Goal: Communication & Community: Answer question/provide support

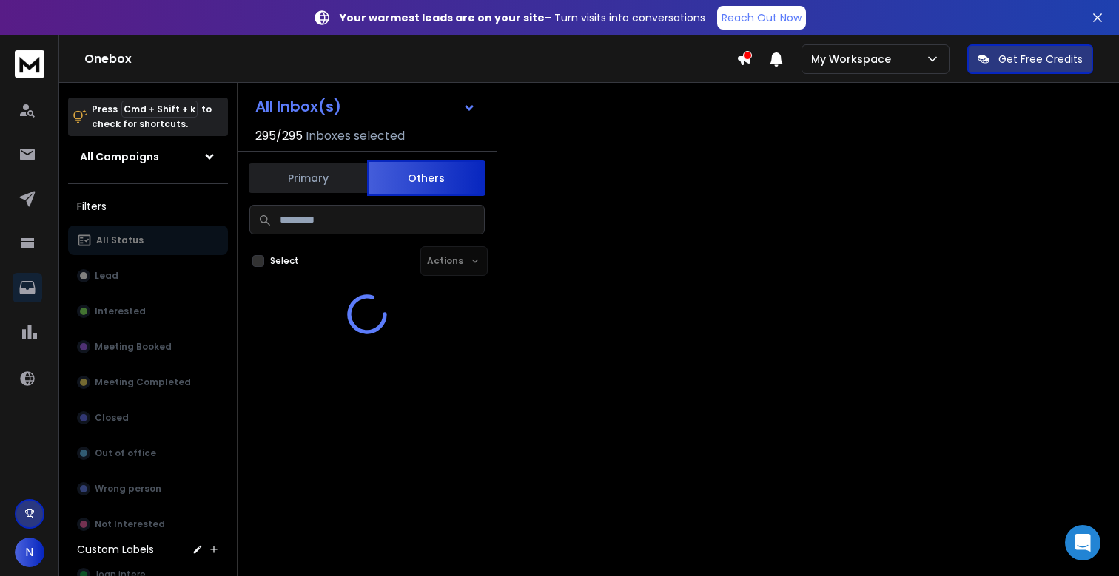
scroll to position [1, 0]
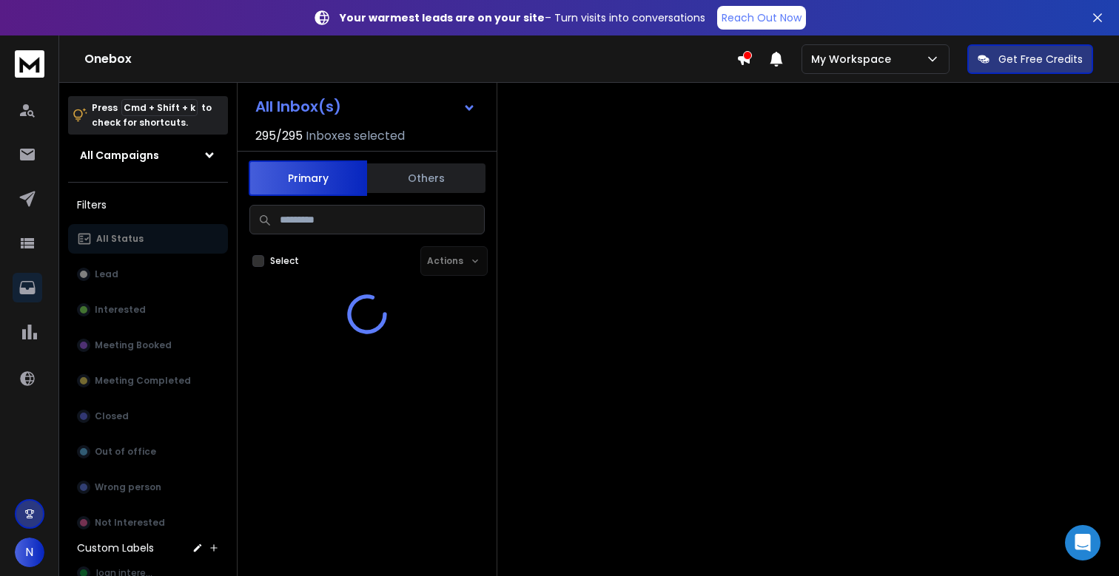
click at [310, 175] on button "Primary" at bounding box center [308, 179] width 118 height 36
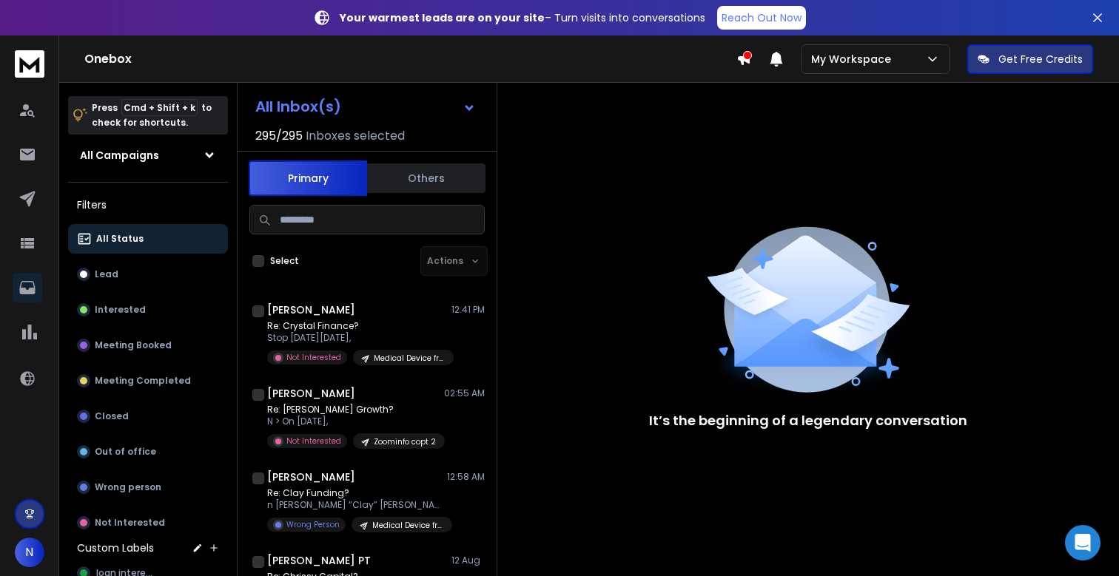
click at [412, 182] on button "Others" at bounding box center [426, 178] width 118 height 33
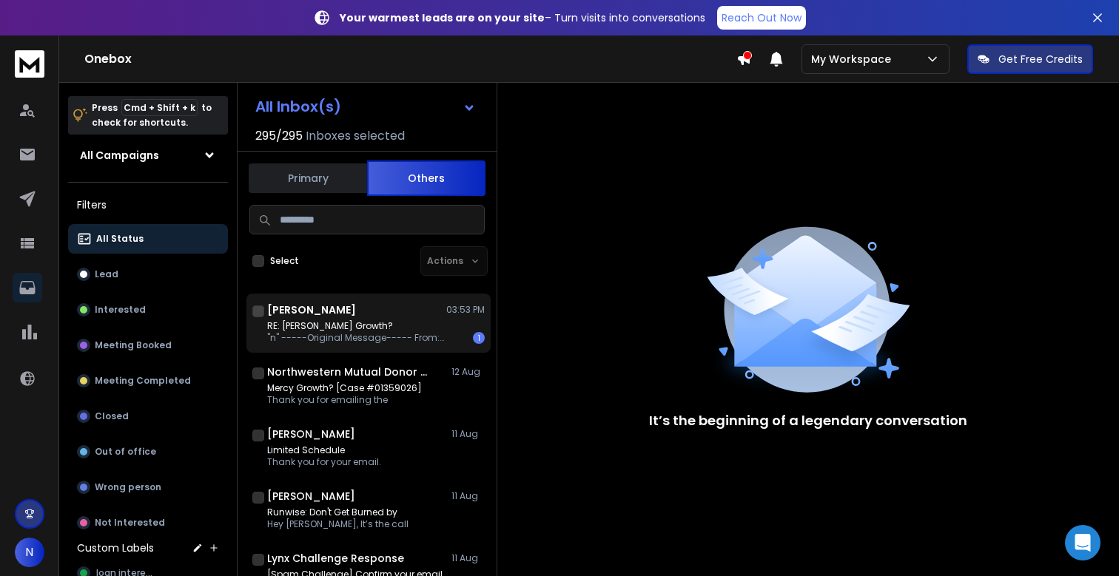
click at [394, 340] on p ""n" -----Original Message----- From: [PERSON_NAME]" at bounding box center [356, 338] width 178 height 12
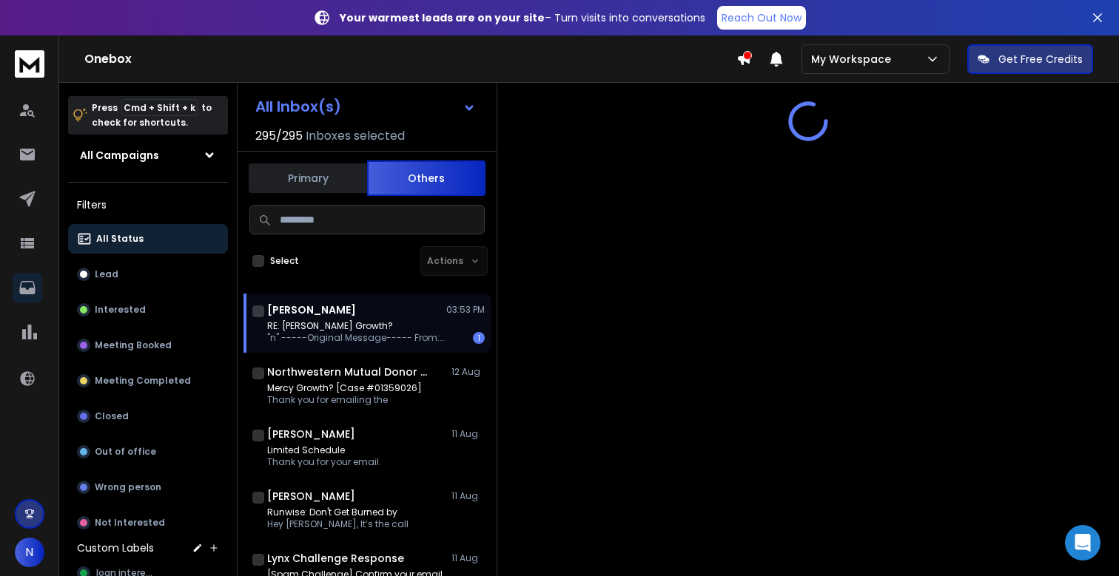
click at [334, 168] on button "Primary" at bounding box center [308, 178] width 118 height 33
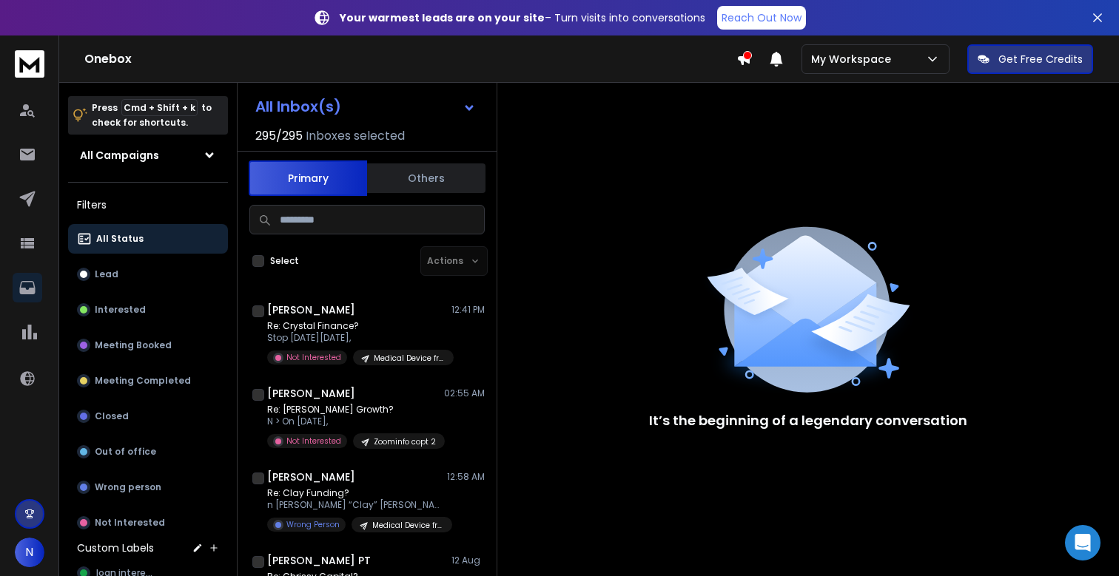
click at [402, 199] on div at bounding box center [366, 217] width 247 height 36
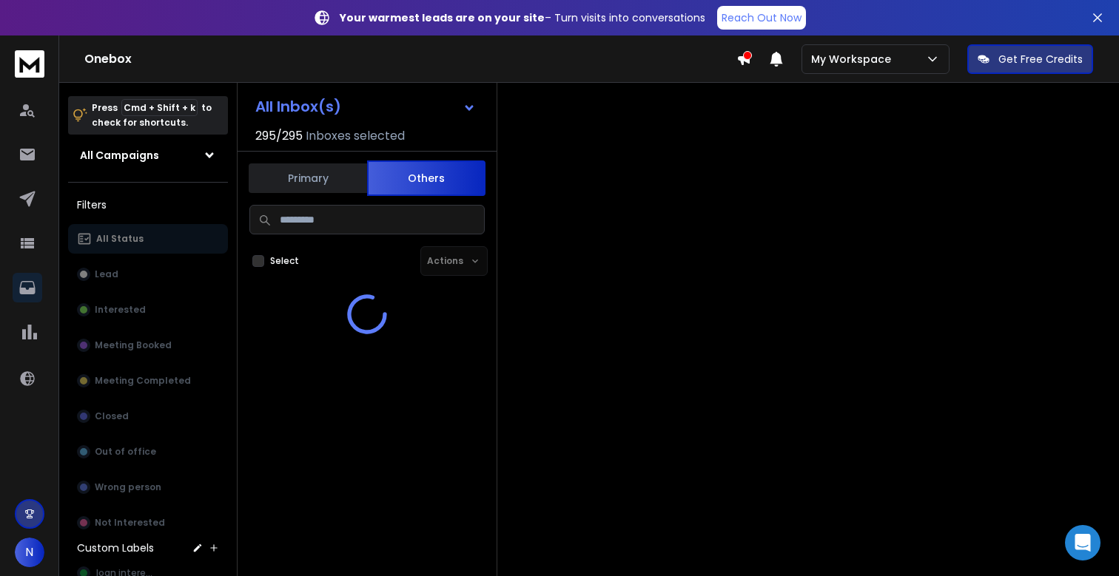
click at [407, 194] on button "Others" at bounding box center [426, 179] width 118 height 36
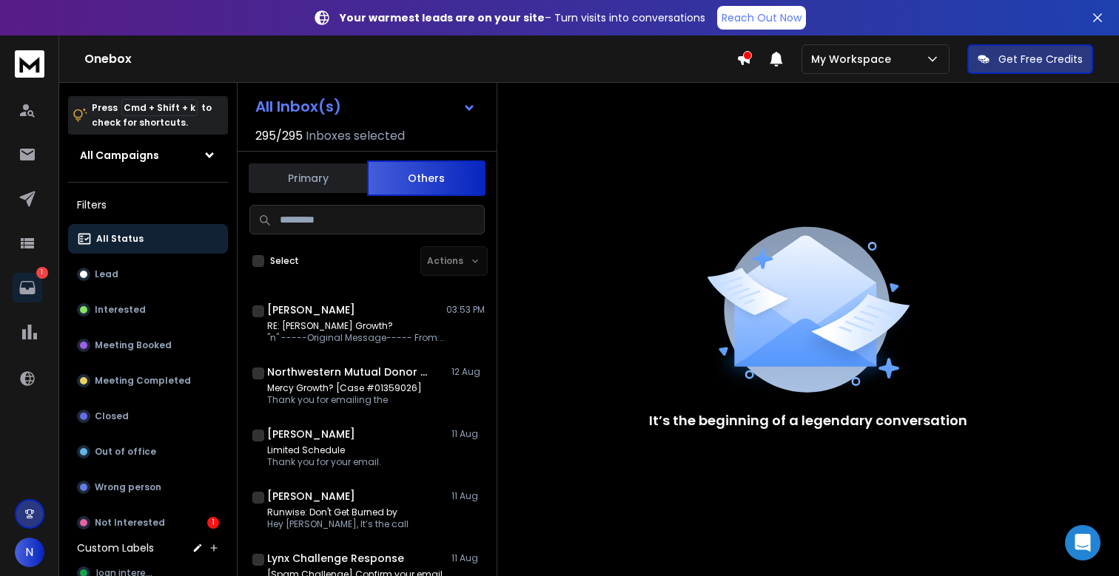
click at [323, 189] on button "Primary" at bounding box center [308, 178] width 118 height 33
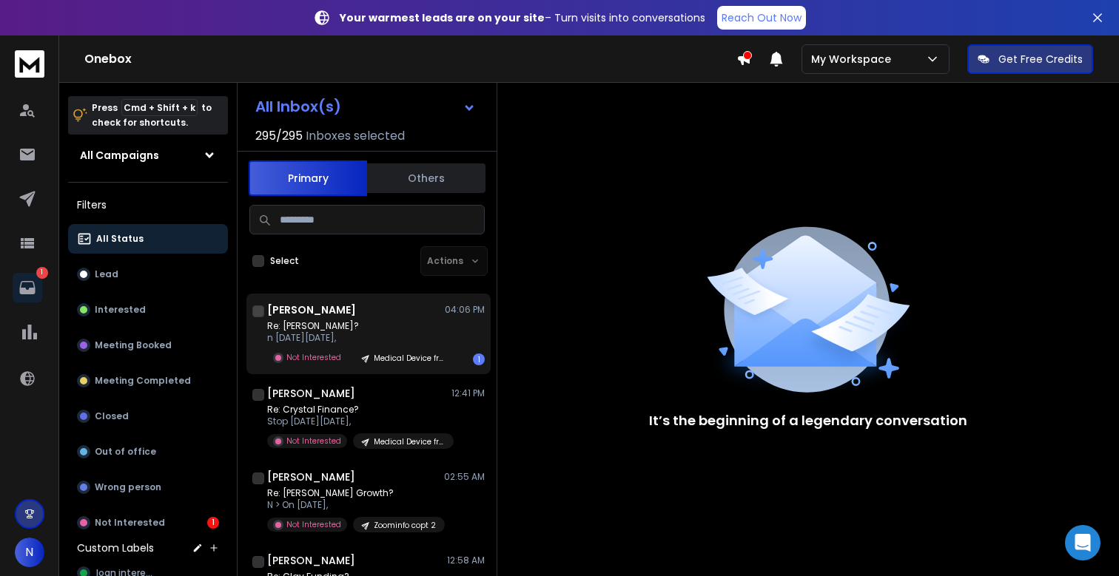
click at [349, 301] on div "[PERSON_NAME] 04:06 PM Re: [PERSON_NAME]? n [DATE][DATE], Not Interested Medica…" at bounding box center [368, 334] width 244 height 81
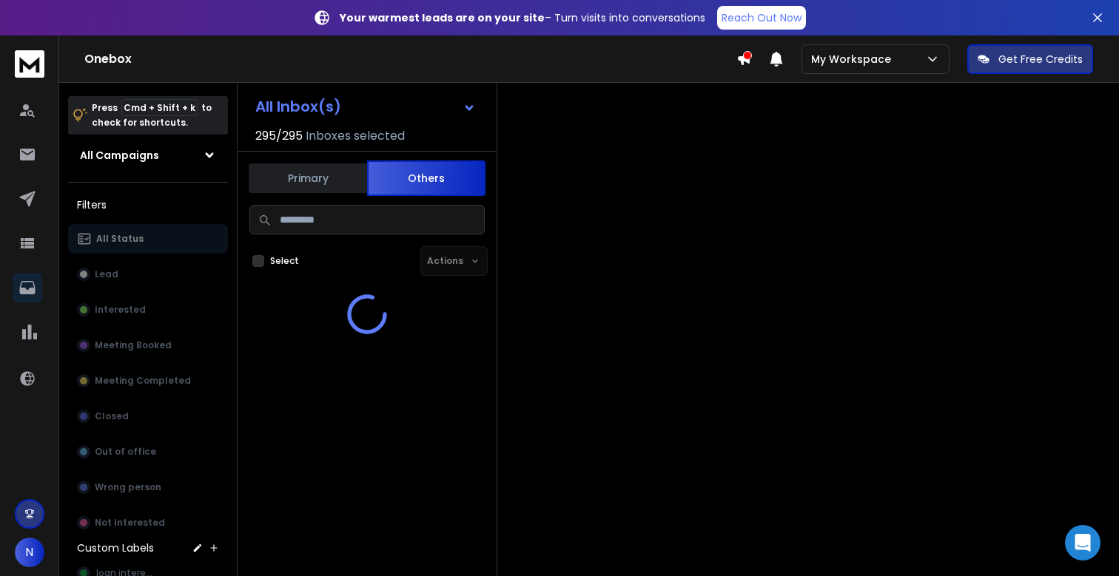
click at [423, 167] on button "Others" at bounding box center [426, 179] width 118 height 36
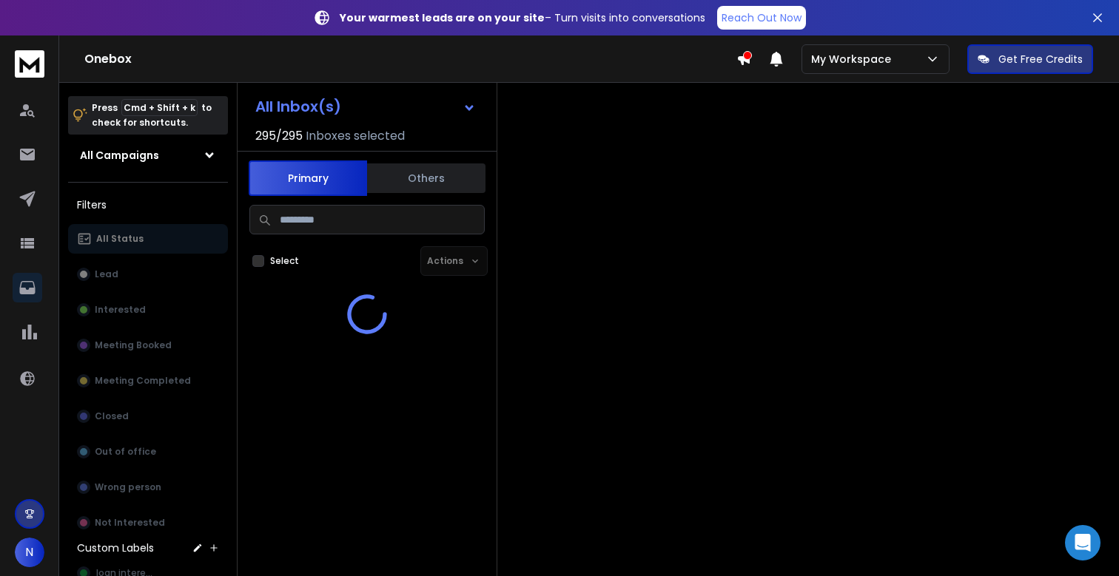
click at [306, 183] on button "Primary" at bounding box center [308, 179] width 118 height 36
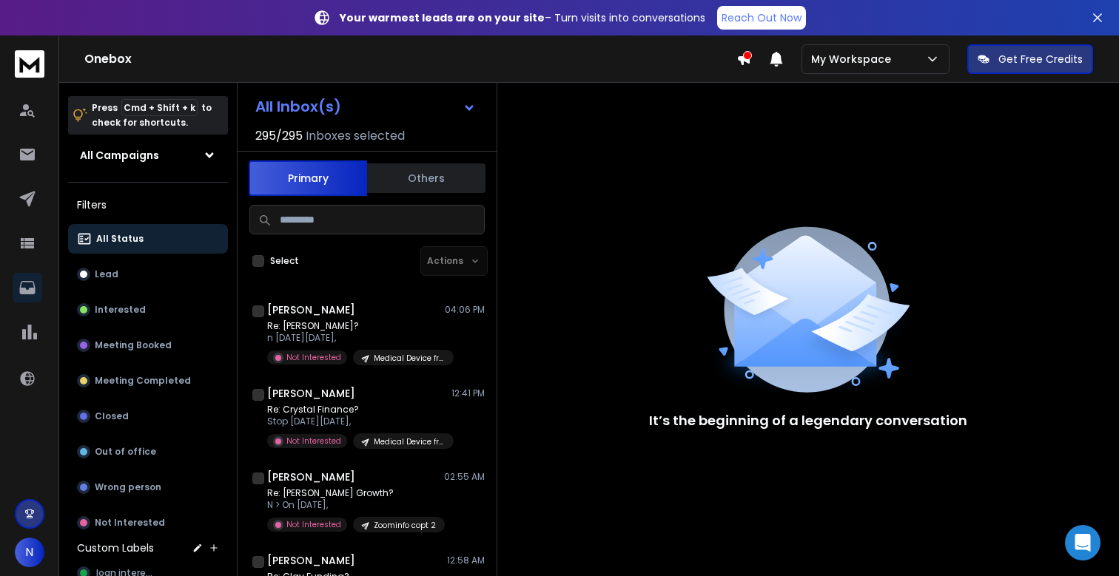
click at [425, 171] on button "Others" at bounding box center [426, 178] width 118 height 33
click at [425, 170] on button "Others" at bounding box center [426, 178] width 118 height 33
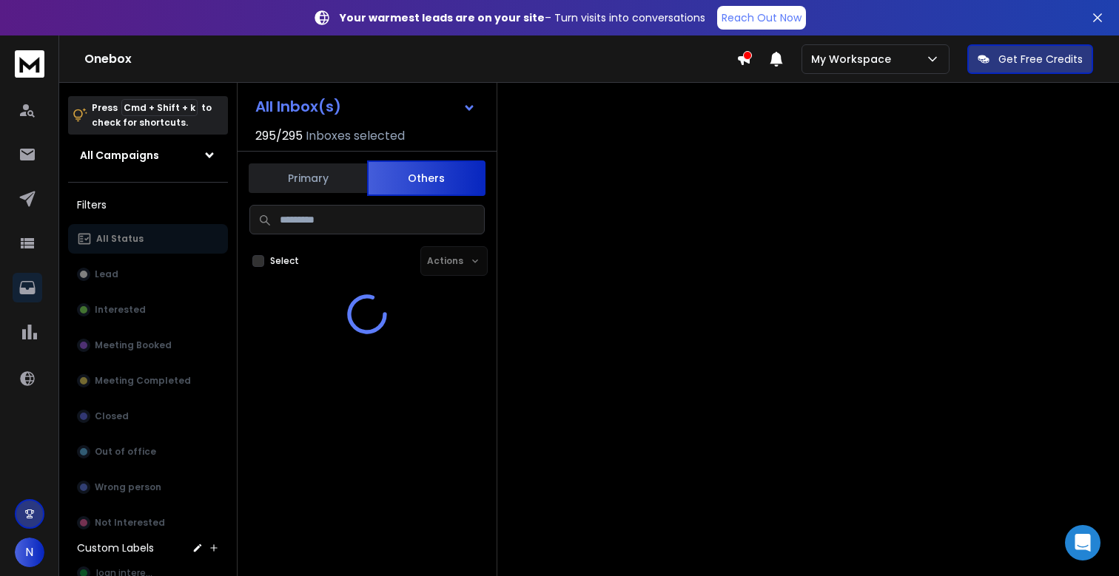
click at [425, 170] on button "Others" at bounding box center [426, 179] width 118 height 36
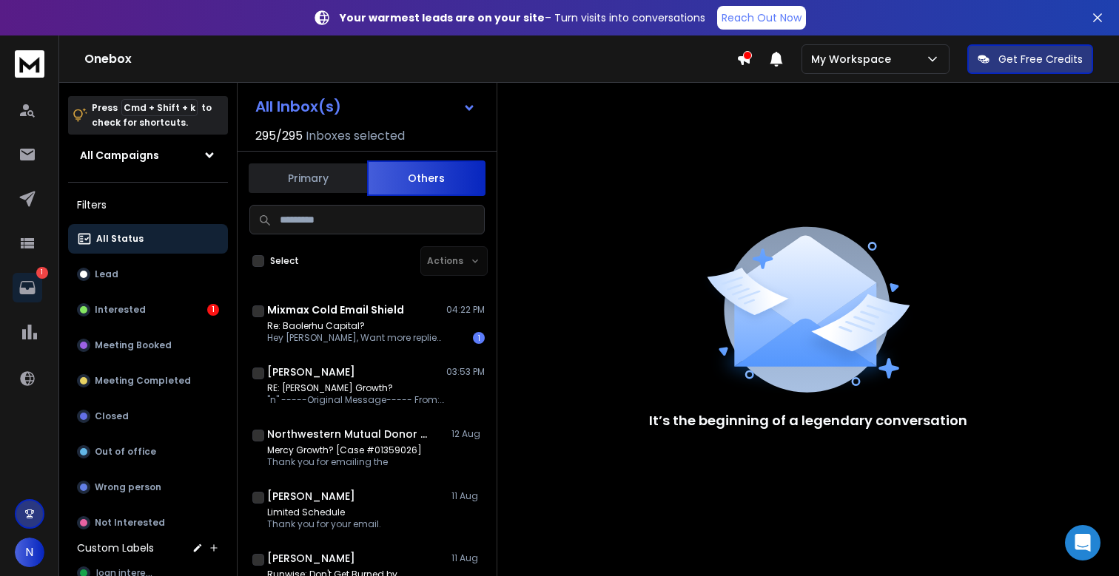
click at [324, 178] on button "Primary" at bounding box center [308, 178] width 118 height 33
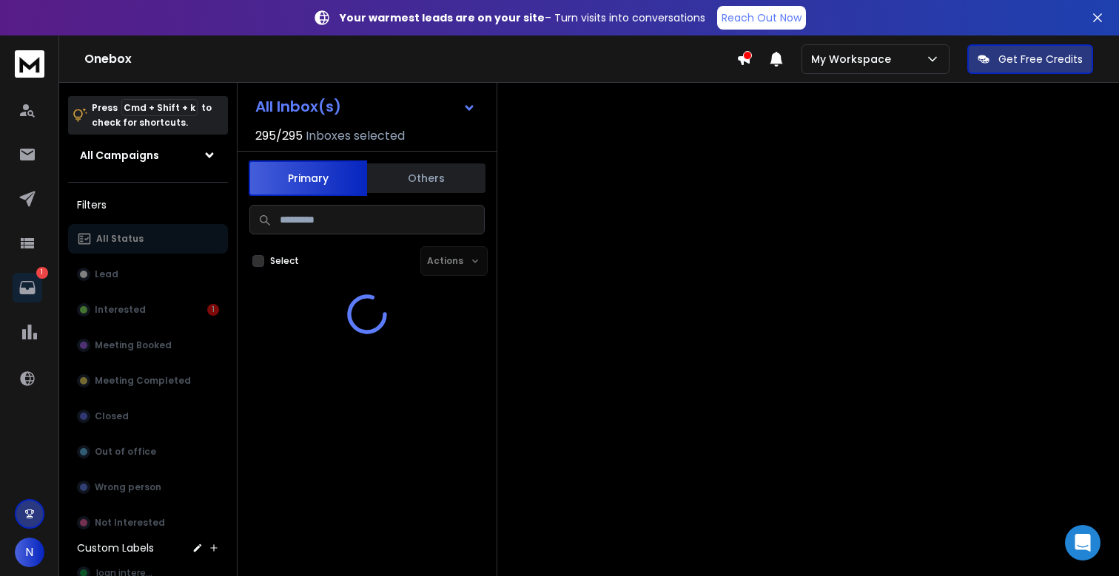
click at [324, 178] on button "Primary" at bounding box center [308, 179] width 118 height 36
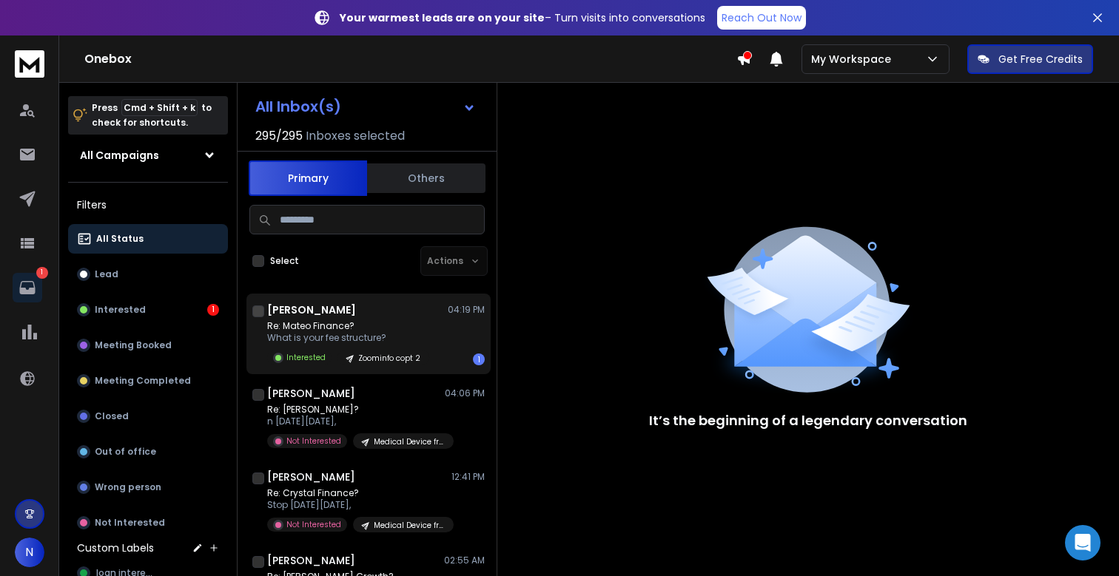
click at [425, 314] on div "[PERSON_NAME] 04:19 PM" at bounding box center [376, 310] width 218 height 15
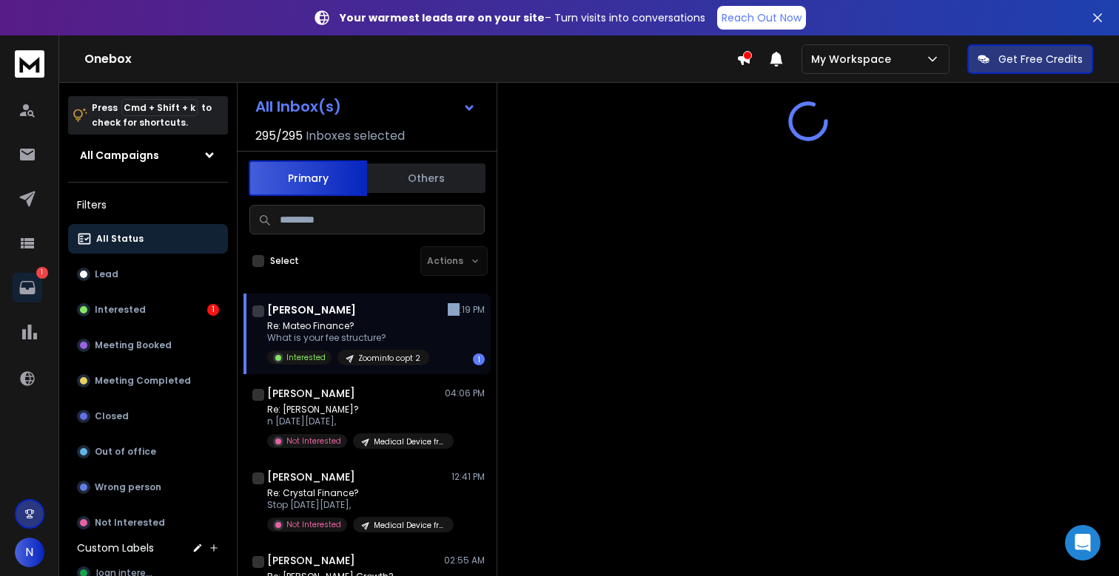
click at [425, 314] on div "[PERSON_NAME] 04:19 PM" at bounding box center [376, 310] width 218 height 15
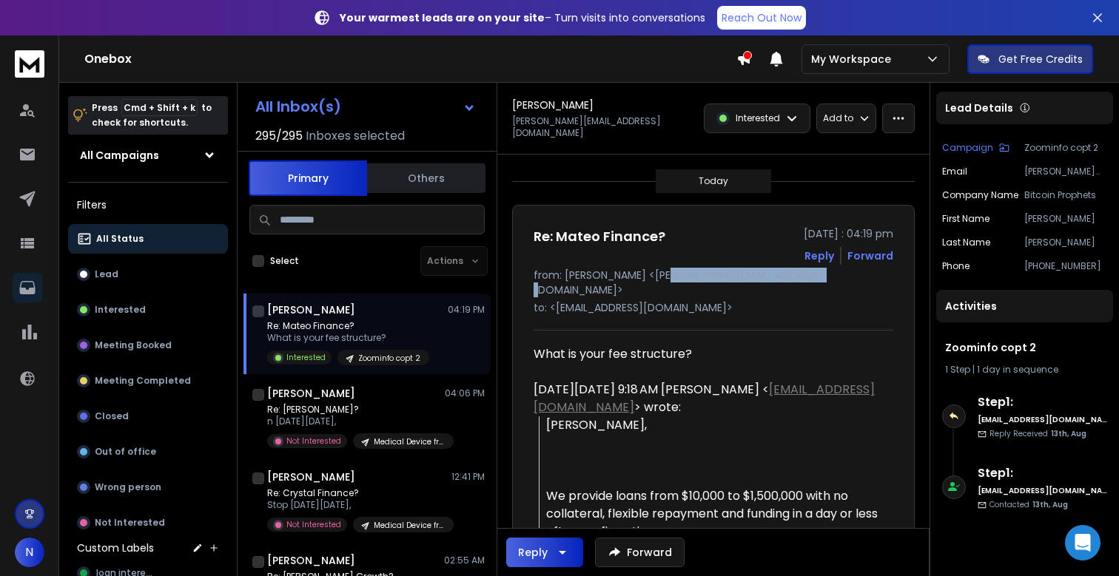
drag, startPoint x: 670, startPoint y: 260, endPoint x: 829, endPoint y: 257, distance: 159.1
click at [829, 268] on p "from: [PERSON_NAME] <[PERSON_NAME][EMAIL_ADDRESS][DOMAIN_NAME]>" at bounding box center [713, 283] width 360 height 30
copy p "[PERSON_NAME][EMAIL_ADDRESS][DOMAIN_NAME]"
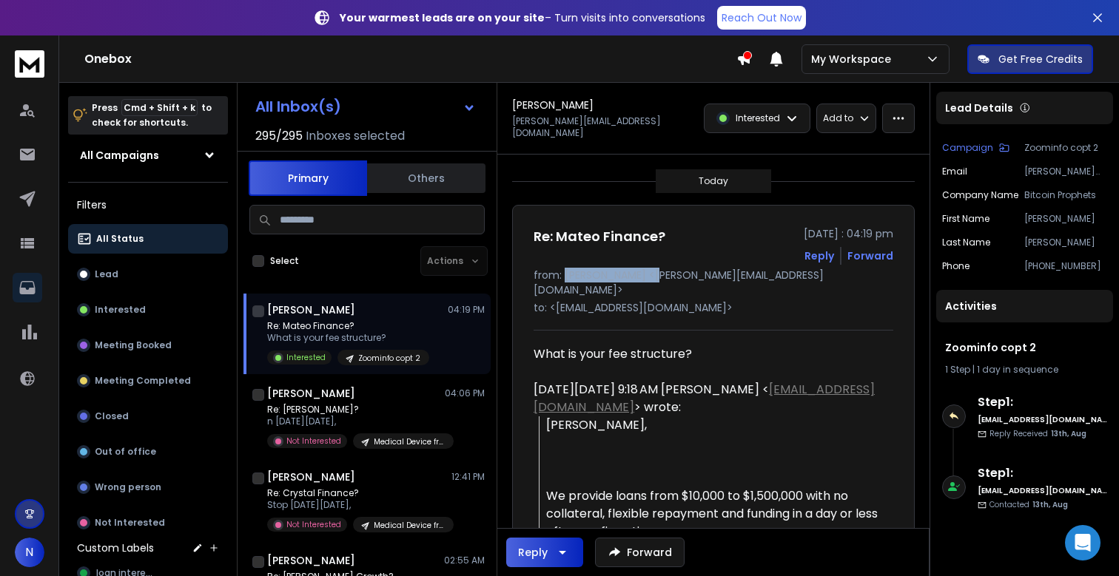
drag, startPoint x: 565, startPoint y: 260, endPoint x: 661, endPoint y: 262, distance: 96.2
click at [661, 268] on p "from: [PERSON_NAME] <[PERSON_NAME][EMAIL_ADDRESS][DOMAIN_NAME]>" at bounding box center [713, 283] width 360 height 30
copy p "[PERSON_NAME]"
click at [548, 544] on button "Reply" at bounding box center [544, 553] width 77 height 30
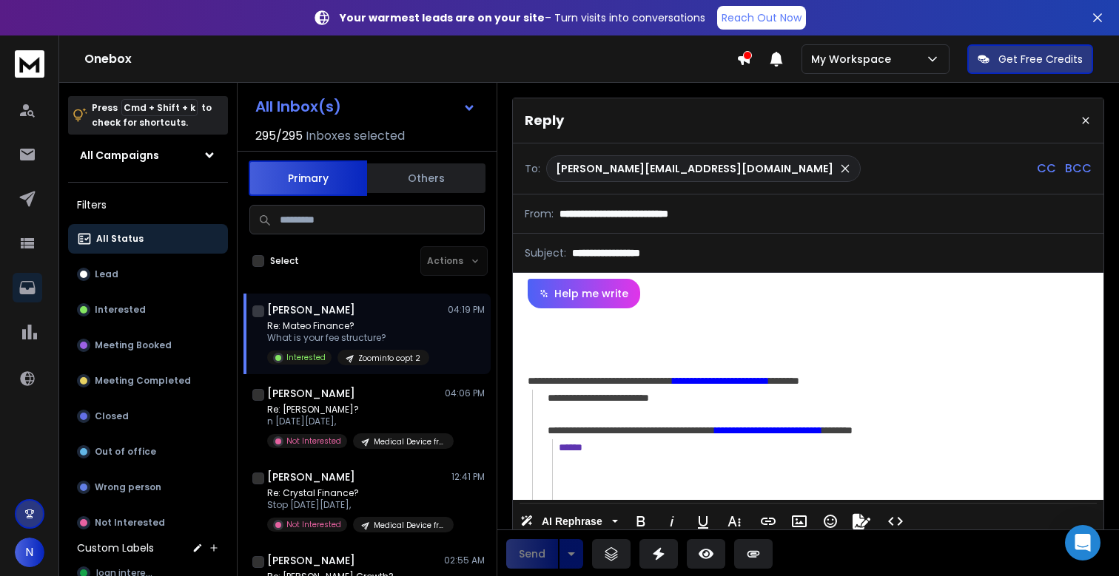
click at [866, 170] on input at bounding box center [918, 168] width 104 height 27
paste input "**********"
type input "**********"
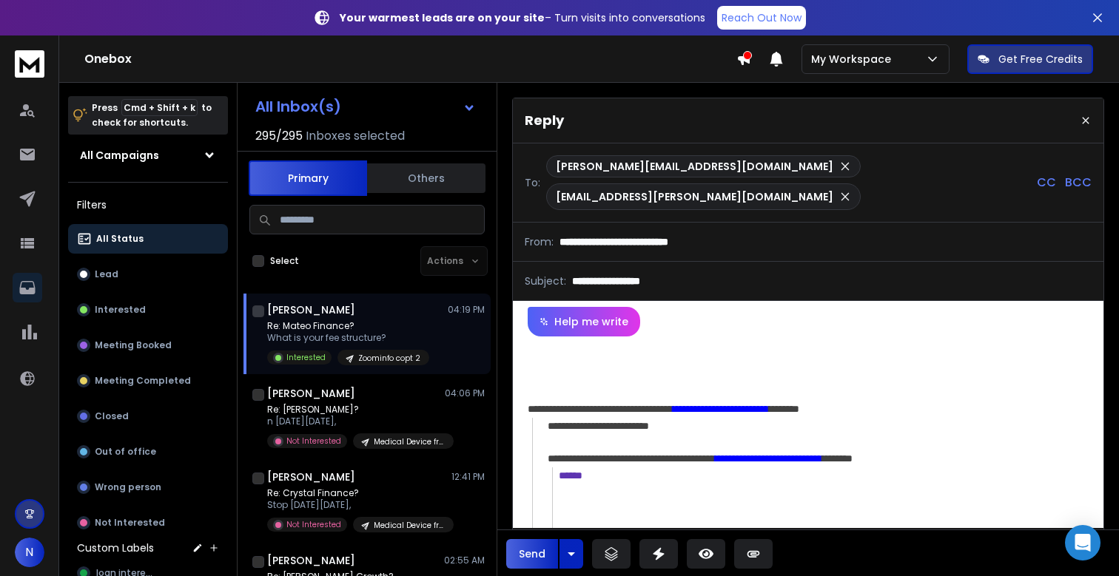
click at [613, 330] on div "**********" at bounding box center [808, 435] width 590 height 269
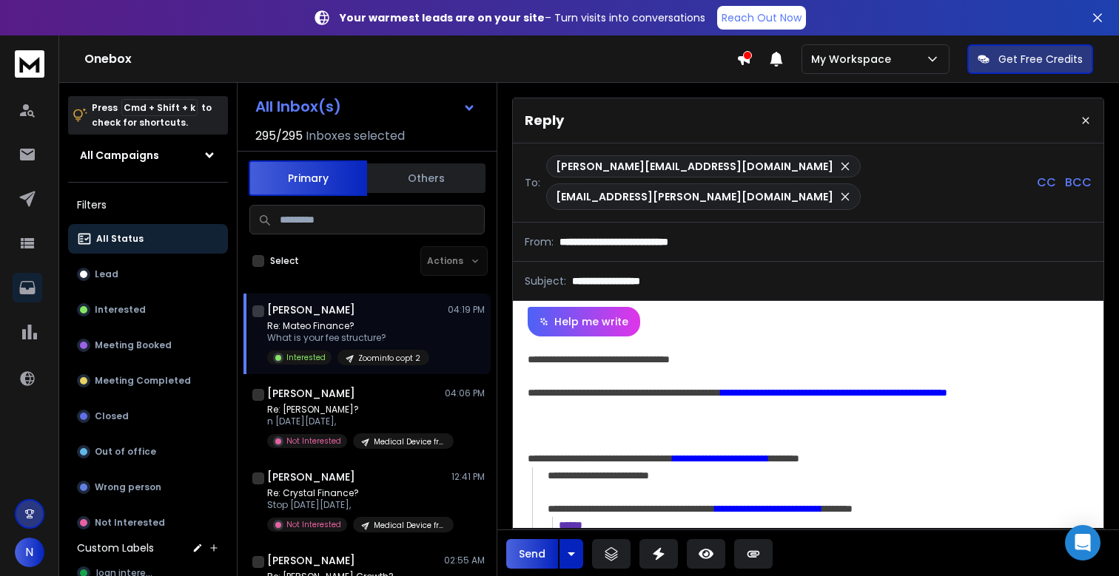
click at [500, 539] on div "Send" at bounding box center [808, 554] width 622 height 48
click at [519, 551] on button "Send" at bounding box center [532, 554] width 52 height 30
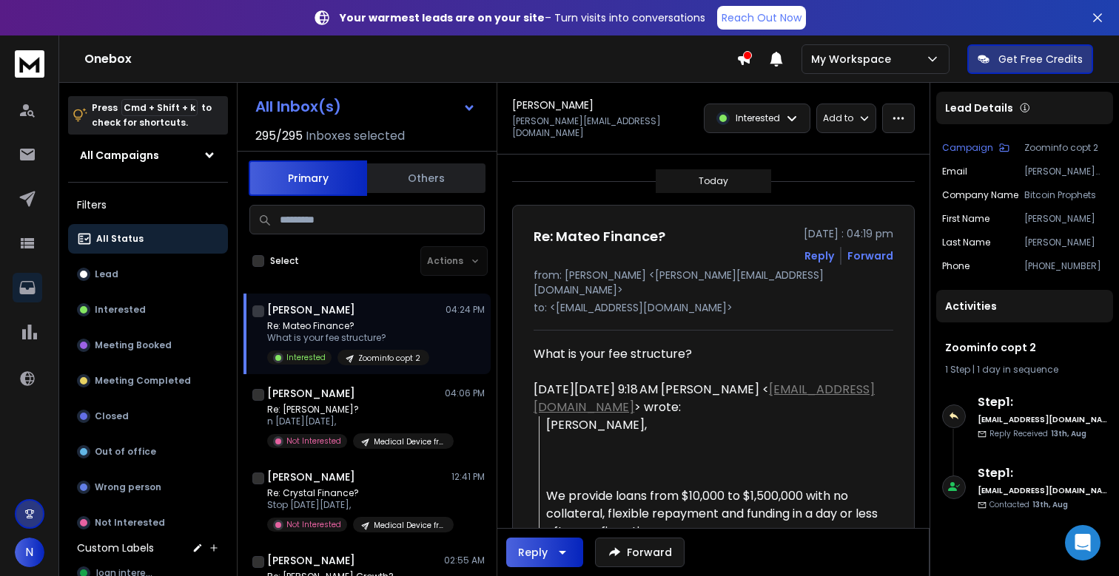
click at [420, 186] on button "Others" at bounding box center [426, 178] width 118 height 33
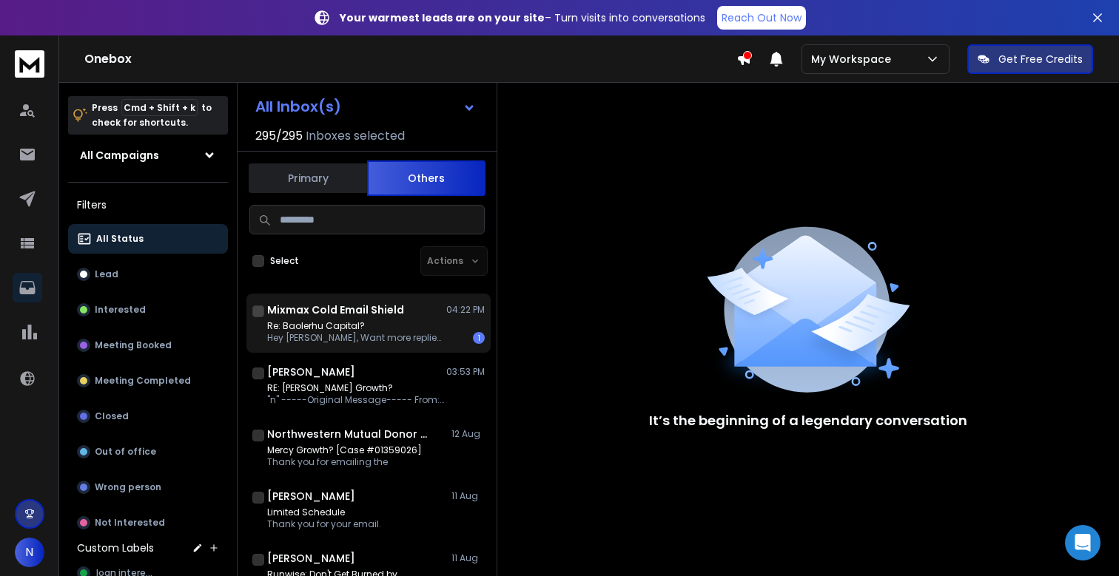
click at [364, 302] on div "Mixmax Cold Email Shield 04:22 PM Re: Baolerhu Capital? Hey [PERSON_NAME], Want…" at bounding box center [368, 323] width 244 height 59
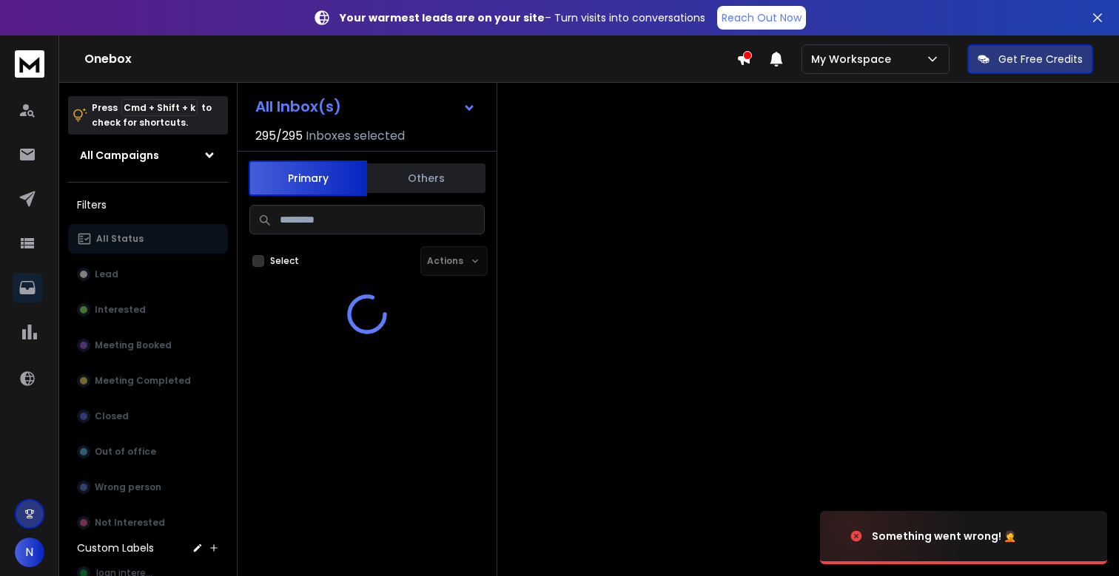
click at [325, 188] on button "Primary" at bounding box center [308, 179] width 118 height 36
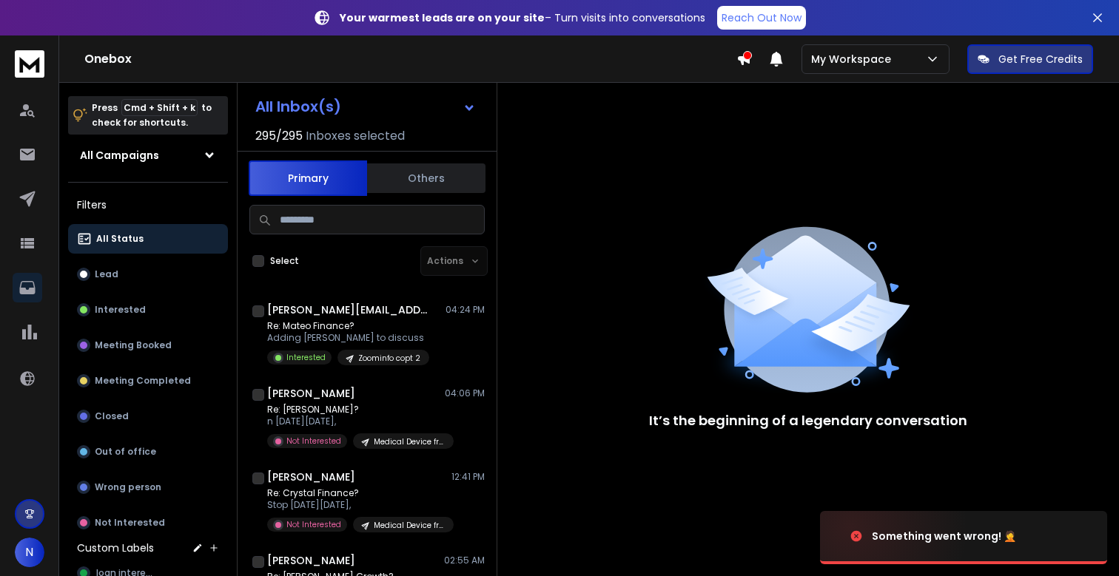
click at [457, 183] on button "Others" at bounding box center [426, 178] width 118 height 33
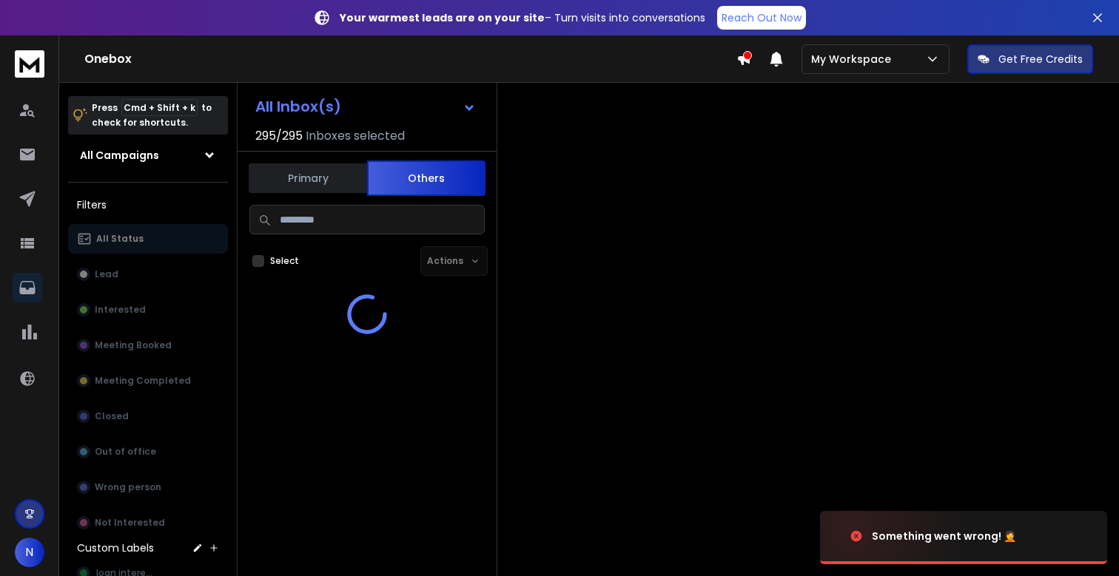
click at [457, 183] on button "Others" at bounding box center [426, 179] width 118 height 36
click at [313, 186] on button "Primary" at bounding box center [308, 178] width 118 height 33
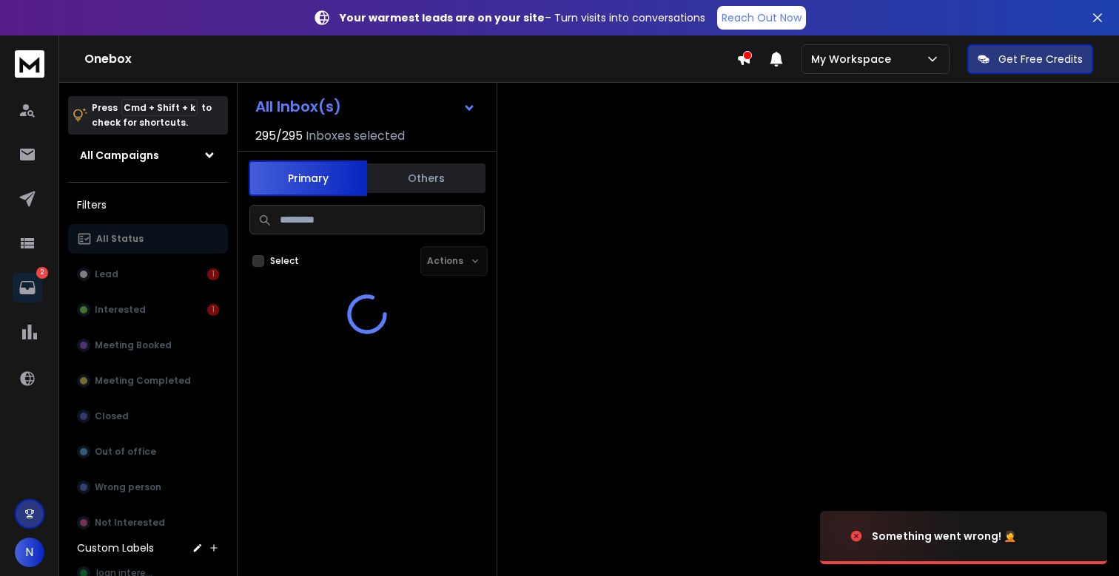
click at [313, 186] on button "Primary" at bounding box center [308, 179] width 118 height 36
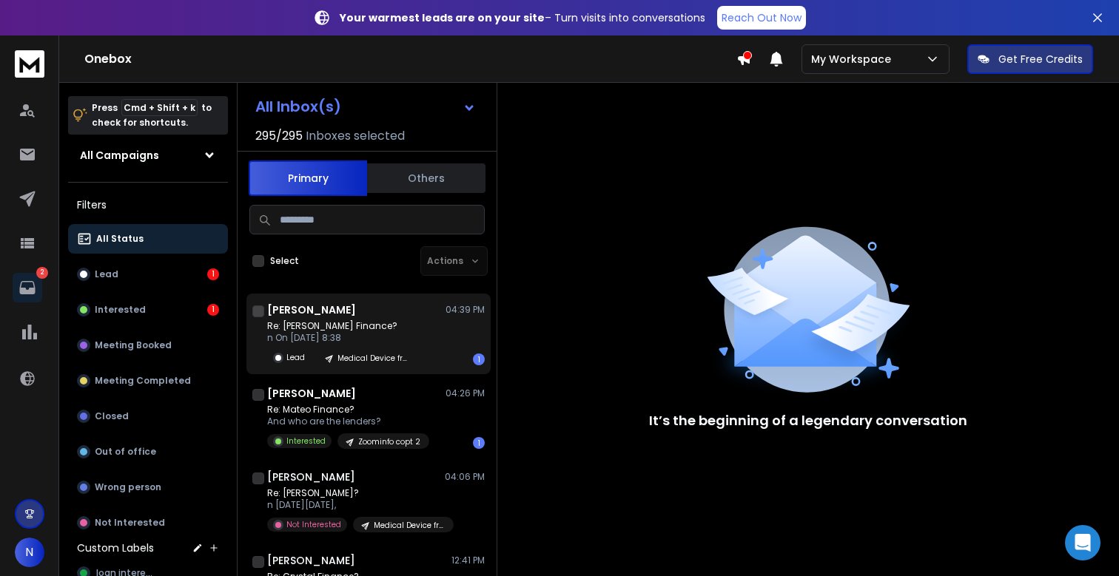
click at [411, 298] on div "[PERSON_NAME] 04:39 PM Re: [PERSON_NAME] Finance? n On [DATE] 8:38 Lead Medical…" at bounding box center [368, 334] width 244 height 81
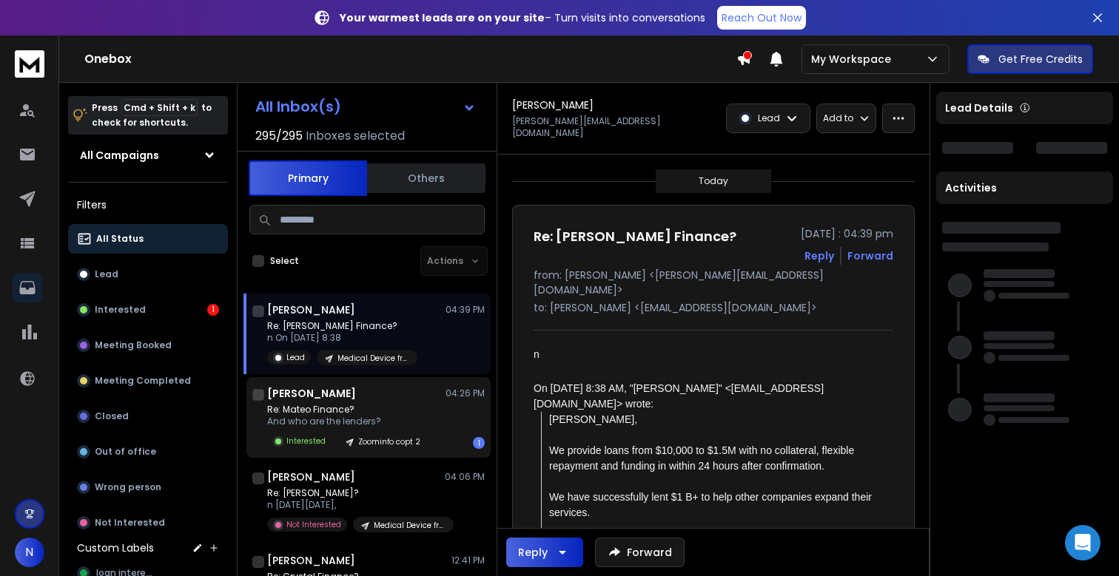
click at [444, 400] on div "[PERSON_NAME] 04:26 PM" at bounding box center [376, 393] width 218 height 15
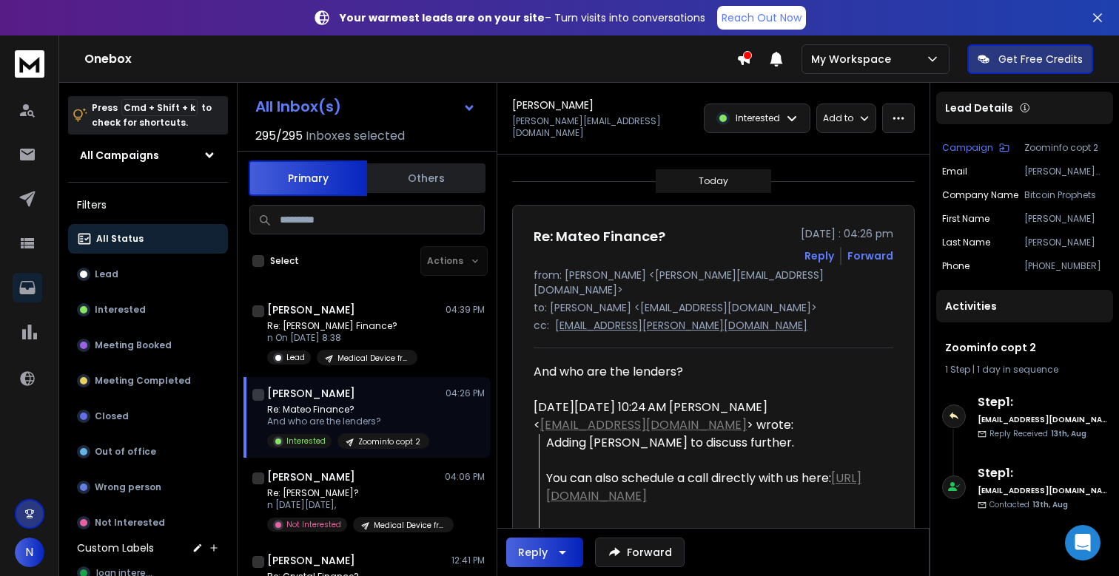
click at [423, 187] on button "Others" at bounding box center [426, 178] width 118 height 33
click at [424, 186] on button "Others" at bounding box center [426, 178] width 118 height 33
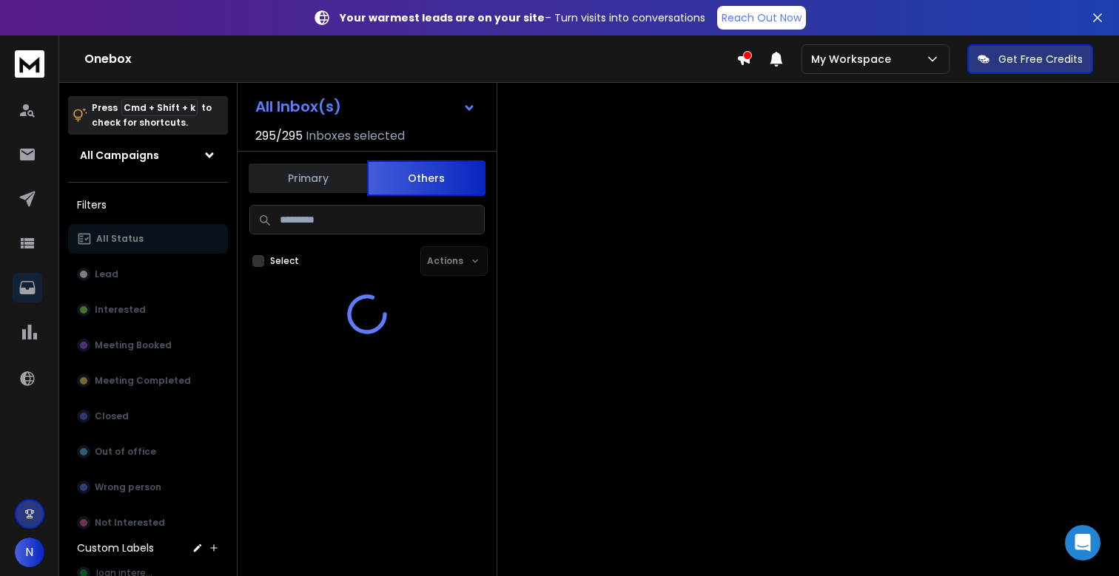
click at [425, 186] on button "Others" at bounding box center [426, 179] width 118 height 36
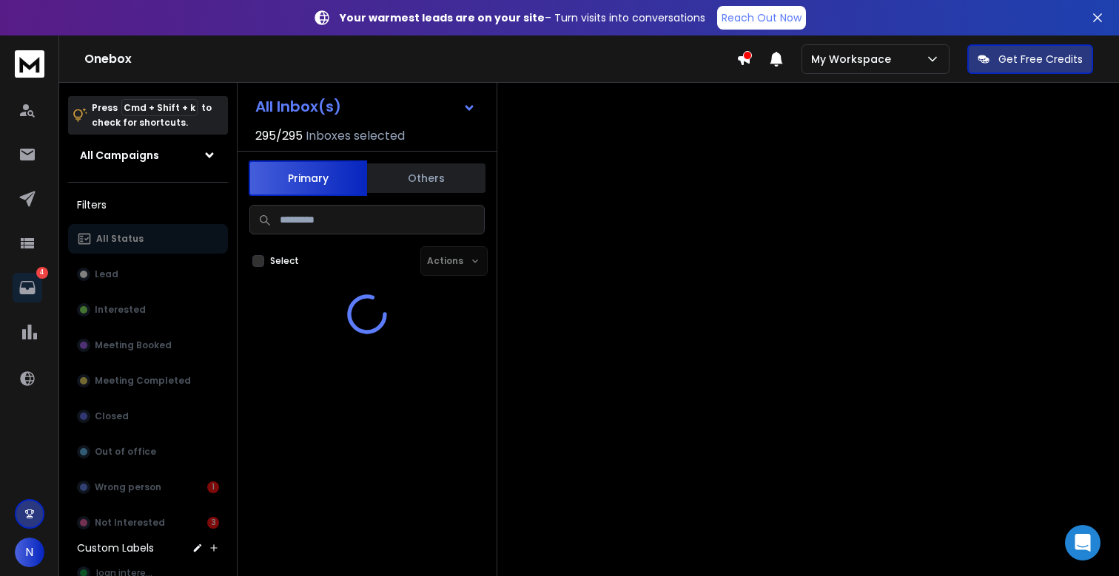
click at [329, 186] on button "Primary" at bounding box center [308, 179] width 118 height 36
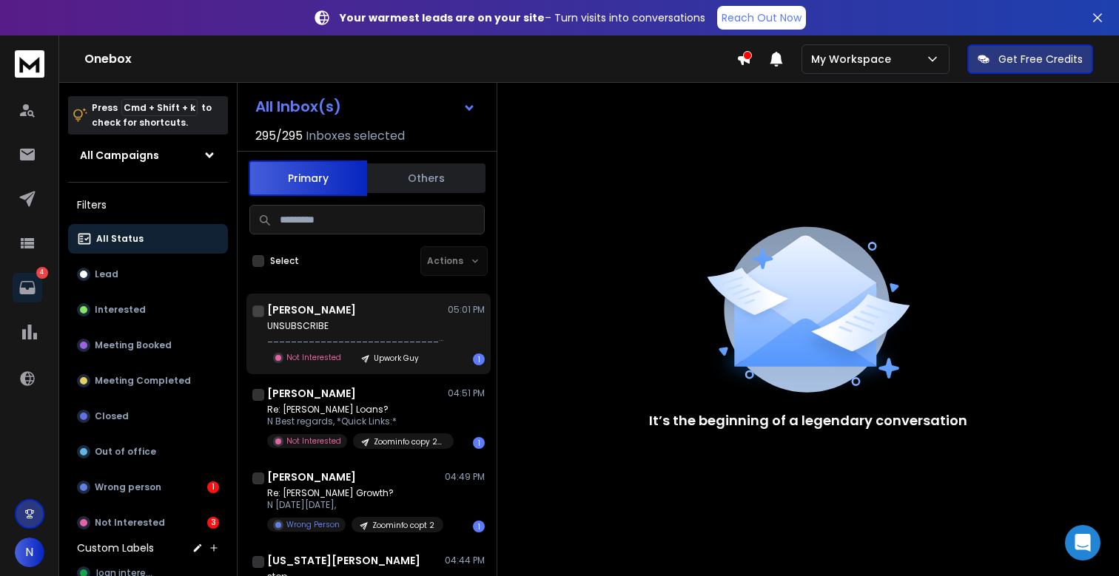
click at [402, 329] on p "UNSUBSCRIBE" at bounding box center [356, 326] width 178 height 12
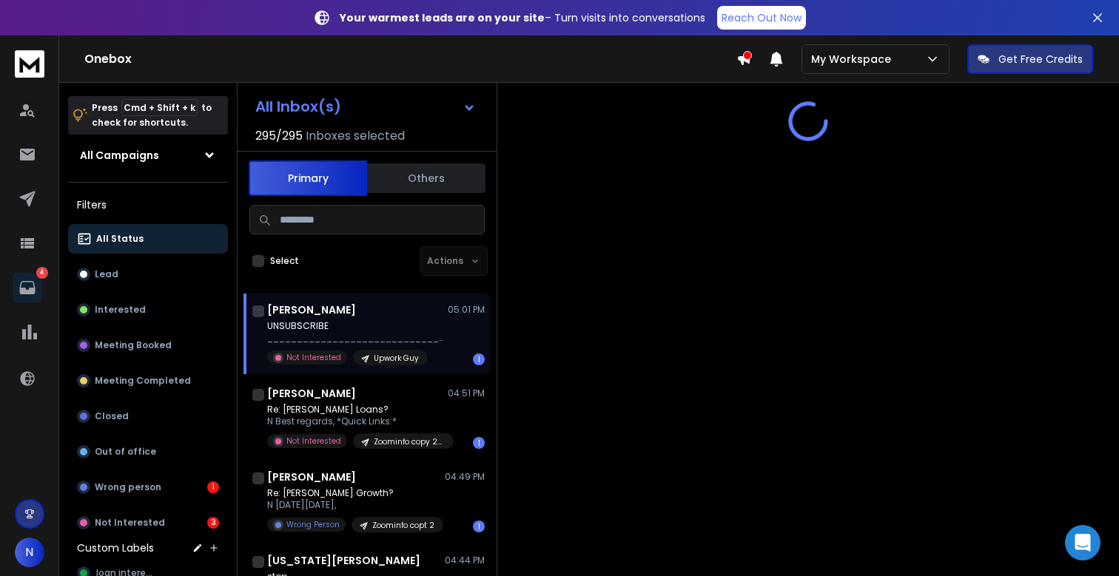
click at [402, 329] on p "UNSUBSCRIBE" at bounding box center [356, 326] width 178 height 12
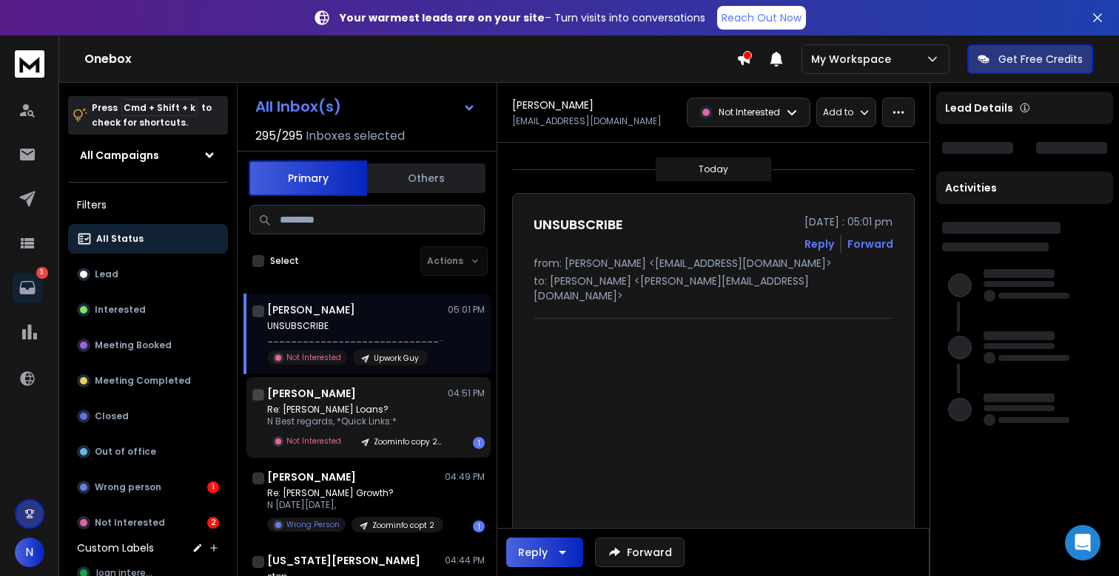
click at [420, 425] on p "N Best regards, *Quick Links:*" at bounding box center [356, 422] width 178 height 12
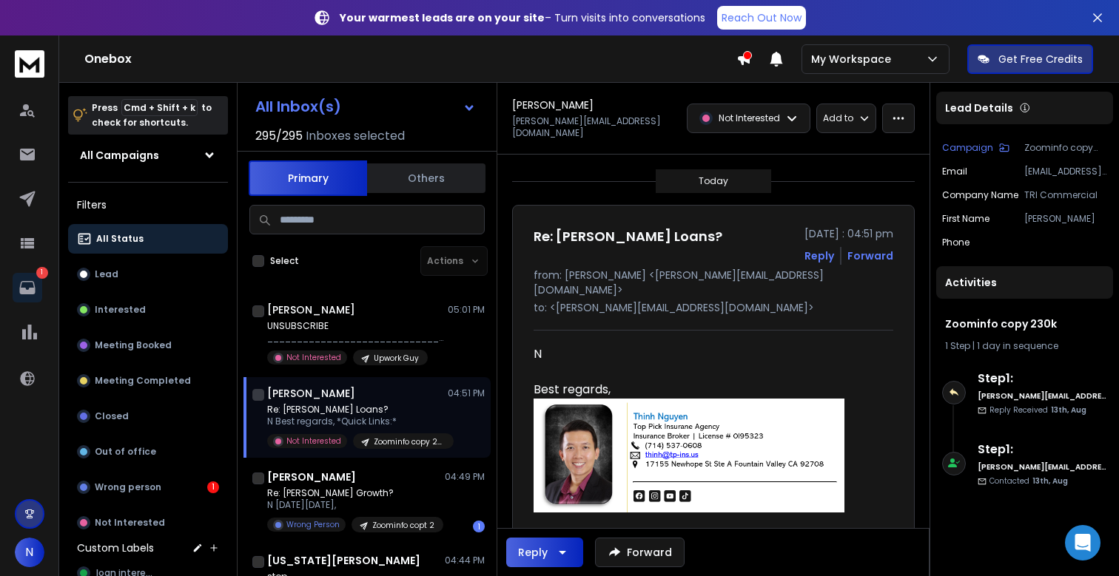
scroll to position [161, 0]
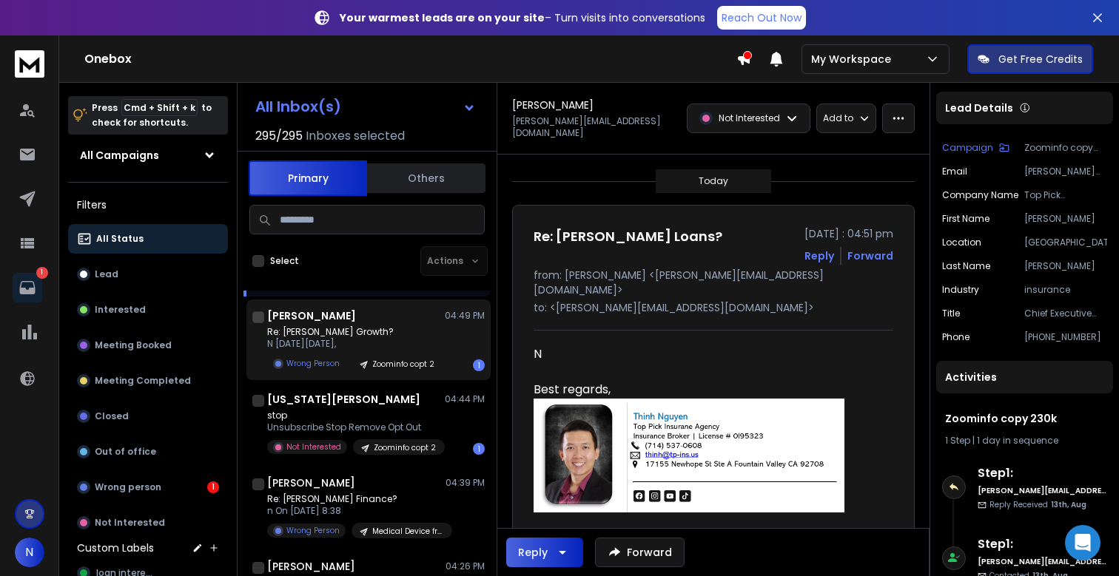
click at [402, 363] on p "Zoominfo copt 2" at bounding box center [403, 364] width 62 height 11
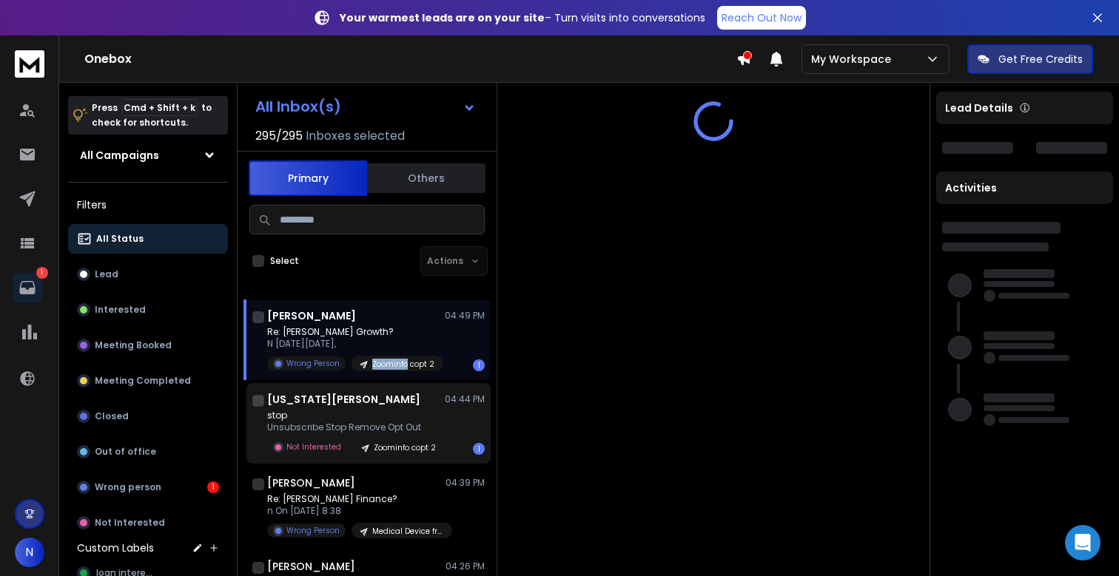
click at [388, 434] on div "stop Unsubscribe Stop Remove Opt Out Not Interested Zoominfo copt 2" at bounding box center [356, 432] width 178 height 45
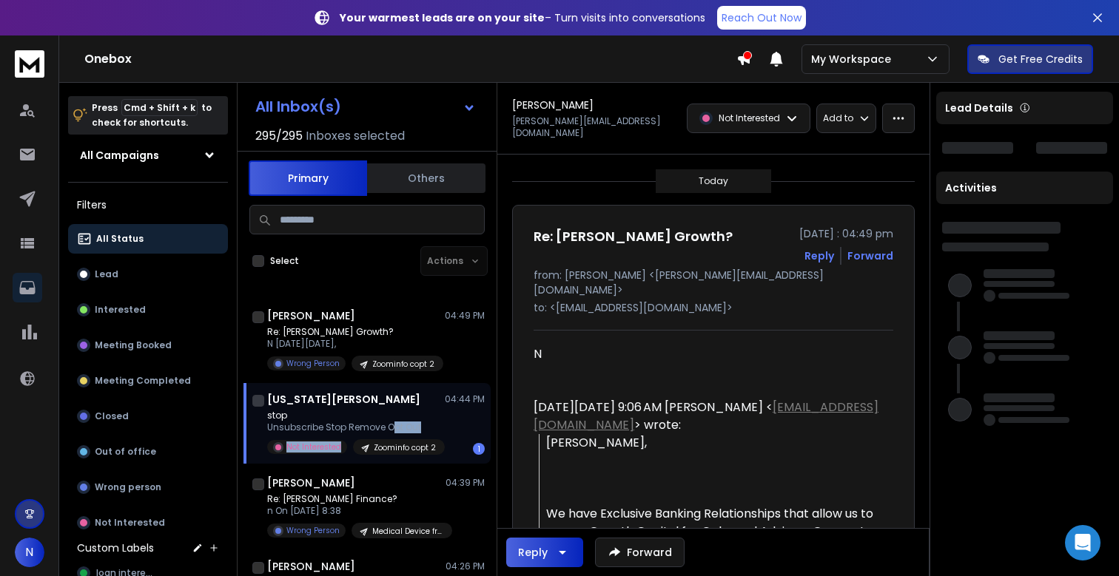
click at [388, 434] on div "stop Unsubscribe Stop Remove Opt Out Not Interested Zoominfo copt 2" at bounding box center [356, 432] width 178 height 45
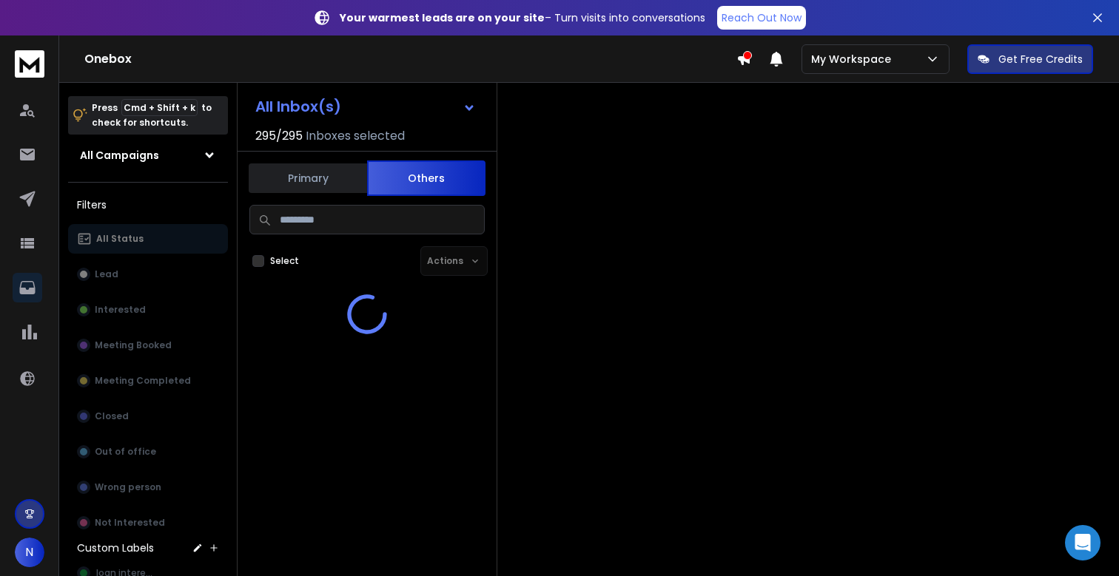
click at [411, 175] on button "Others" at bounding box center [426, 179] width 118 height 36
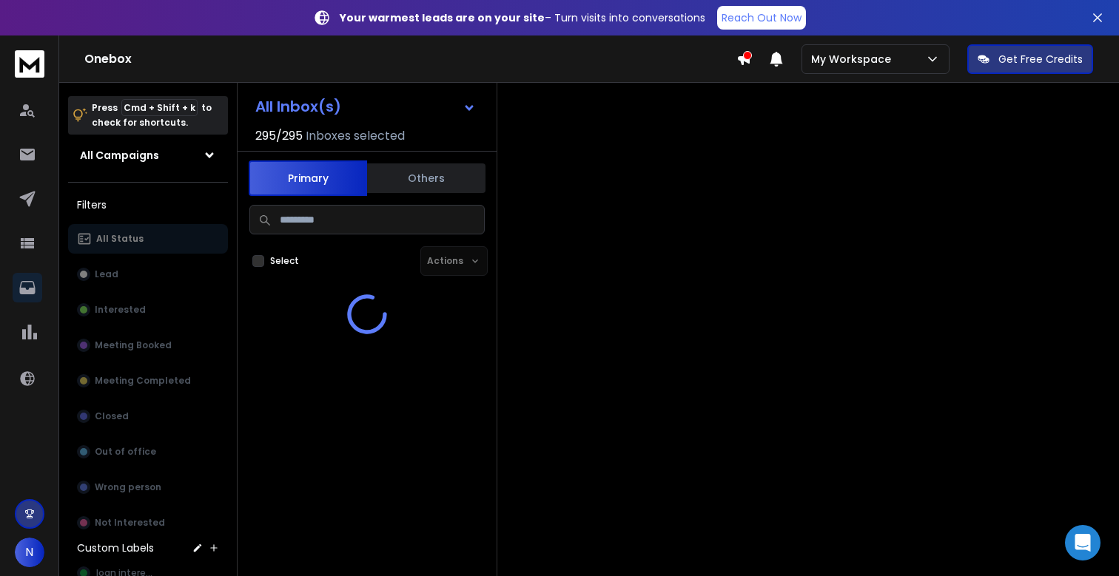
click at [329, 180] on button "Primary" at bounding box center [308, 179] width 118 height 36
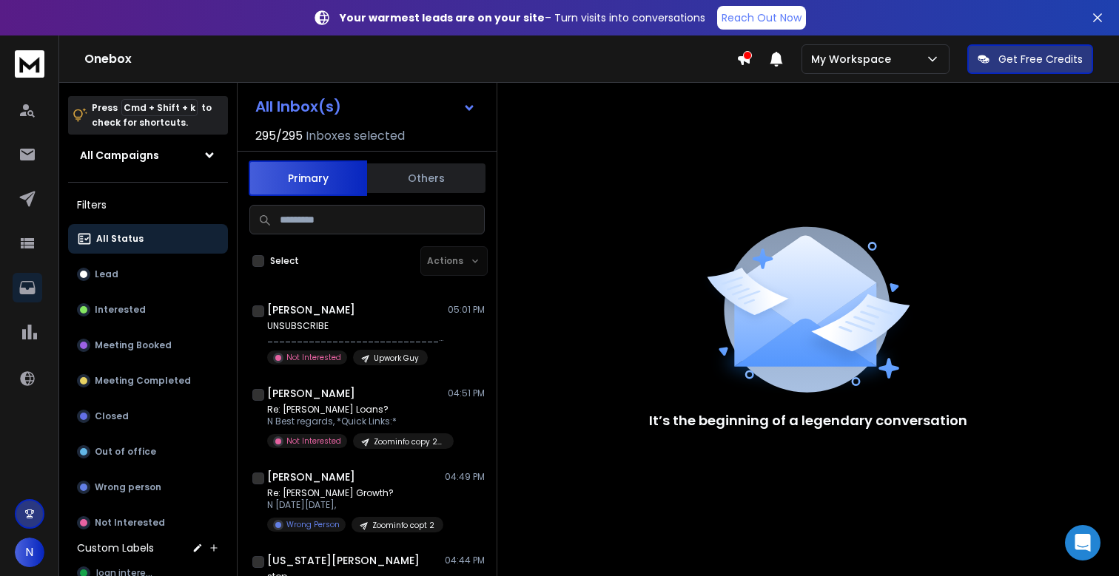
click at [409, 173] on button "Others" at bounding box center [426, 178] width 118 height 33
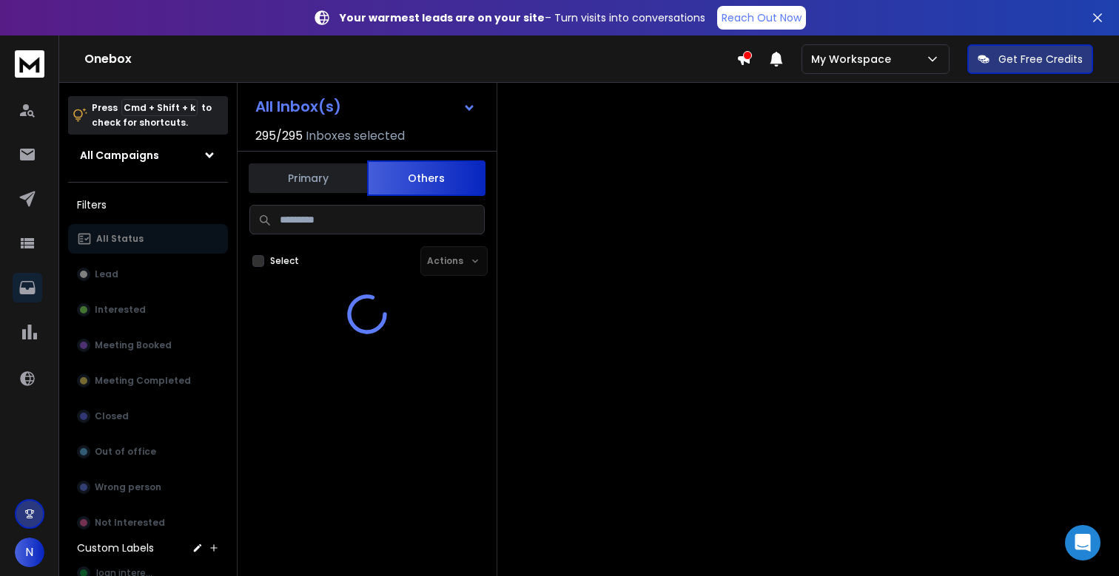
click at [409, 172] on button "Others" at bounding box center [426, 179] width 118 height 36
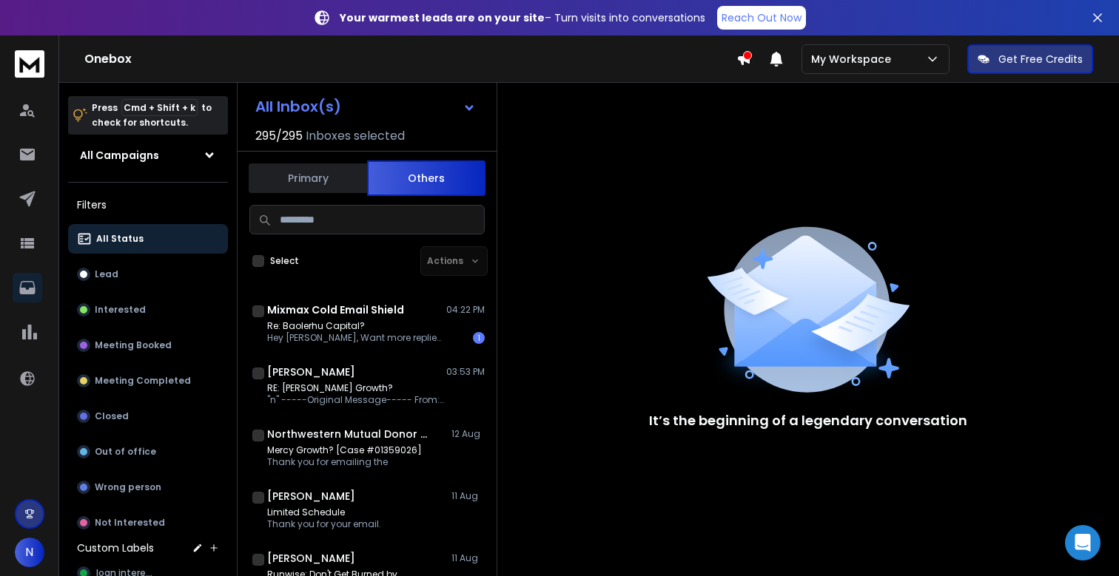
click at [309, 168] on button "Primary" at bounding box center [308, 178] width 118 height 33
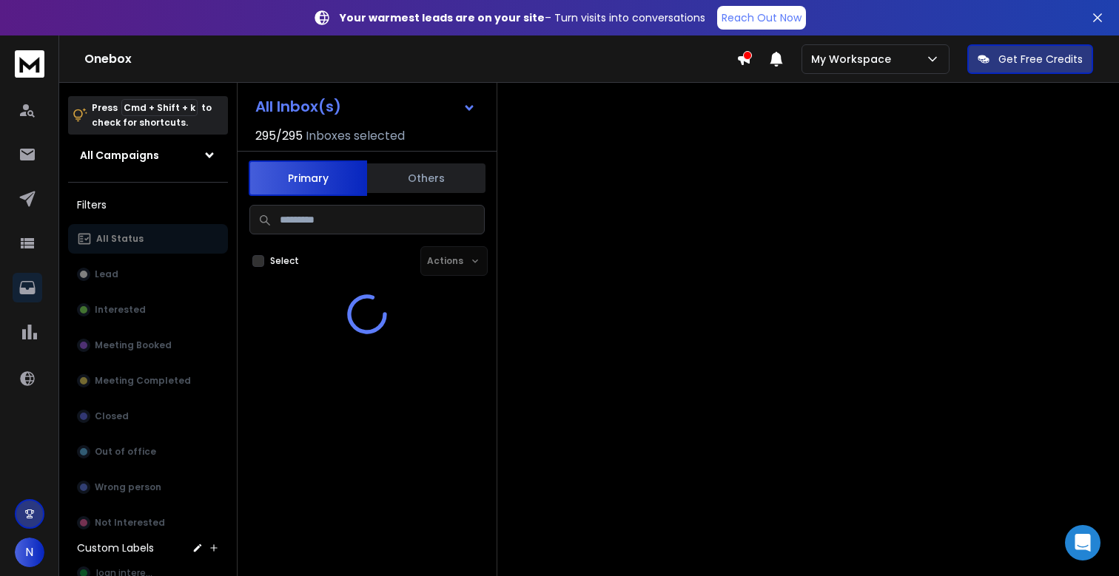
click at [309, 168] on button "Primary" at bounding box center [308, 179] width 118 height 36
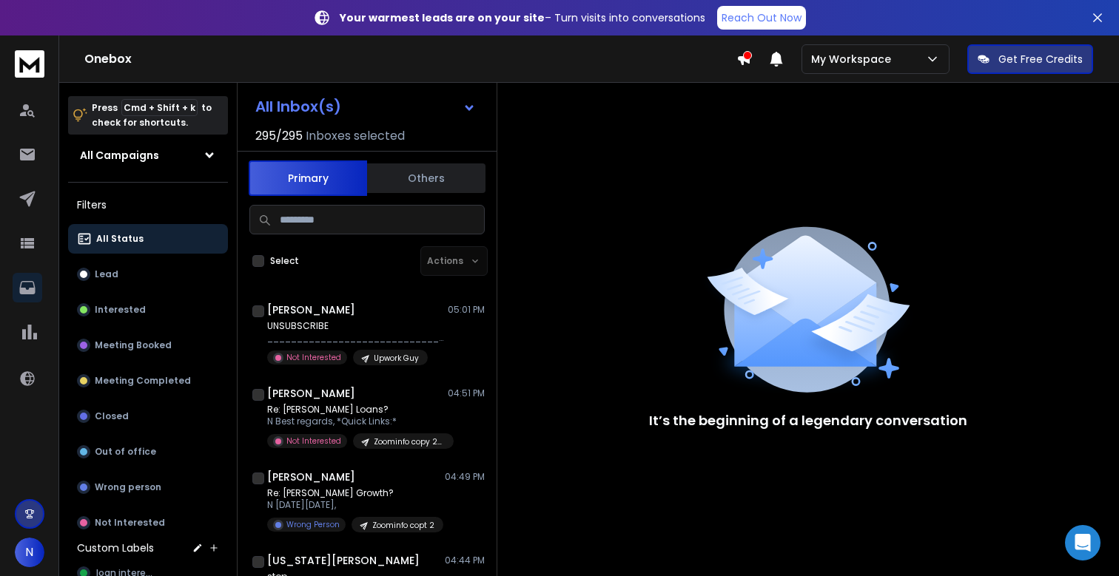
click at [346, 214] on input at bounding box center [366, 220] width 235 height 30
click at [386, 186] on button "Others" at bounding box center [426, 178] width 118 height 33
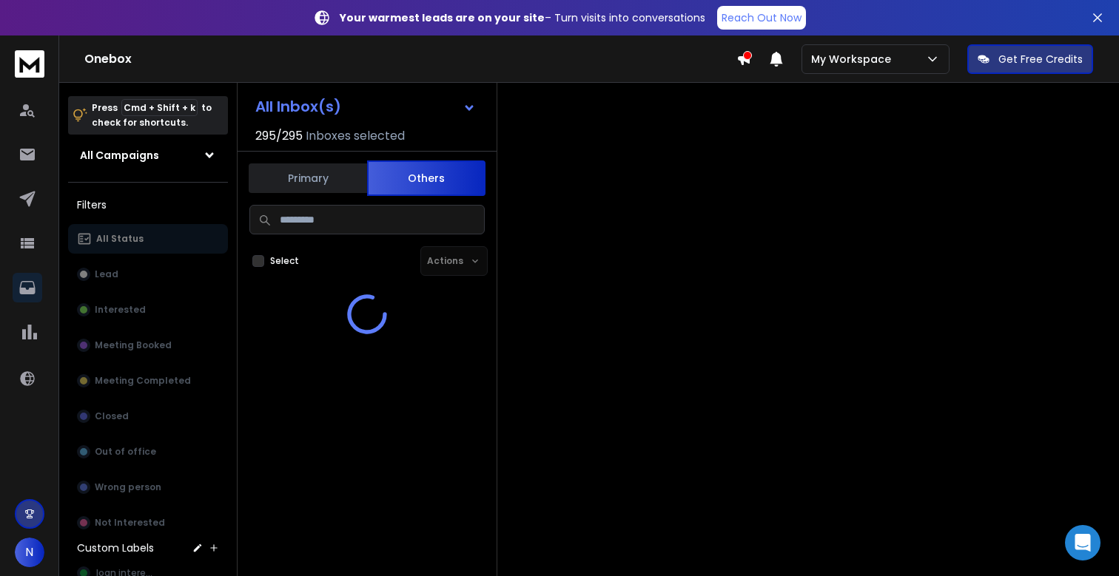
click at [386, 186] on button "Others" at bounding box center [426, 179] width 118 height 36
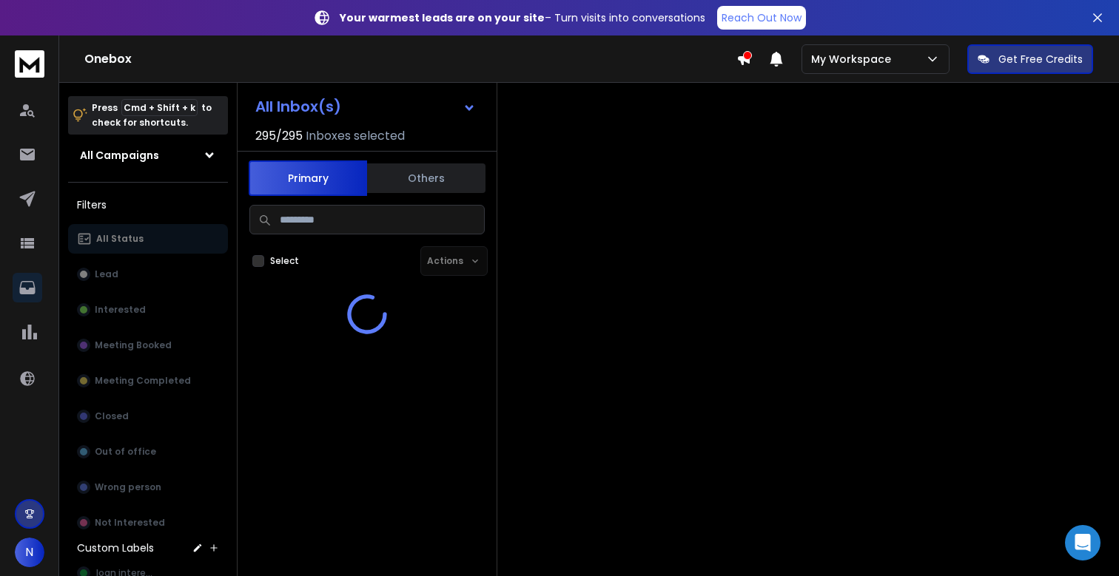
click at [296, 174] on button "Primary" at bounding box center [308, 179] width 118 height 36
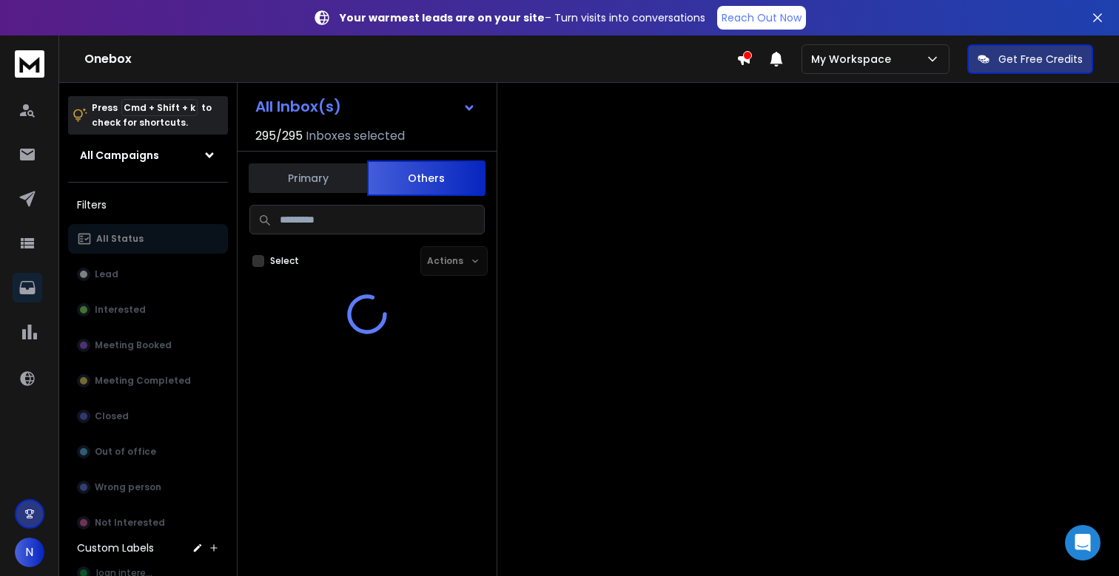
click at [422, 179] on button "Others" at bounding box center [426, 179] width 118 height 36
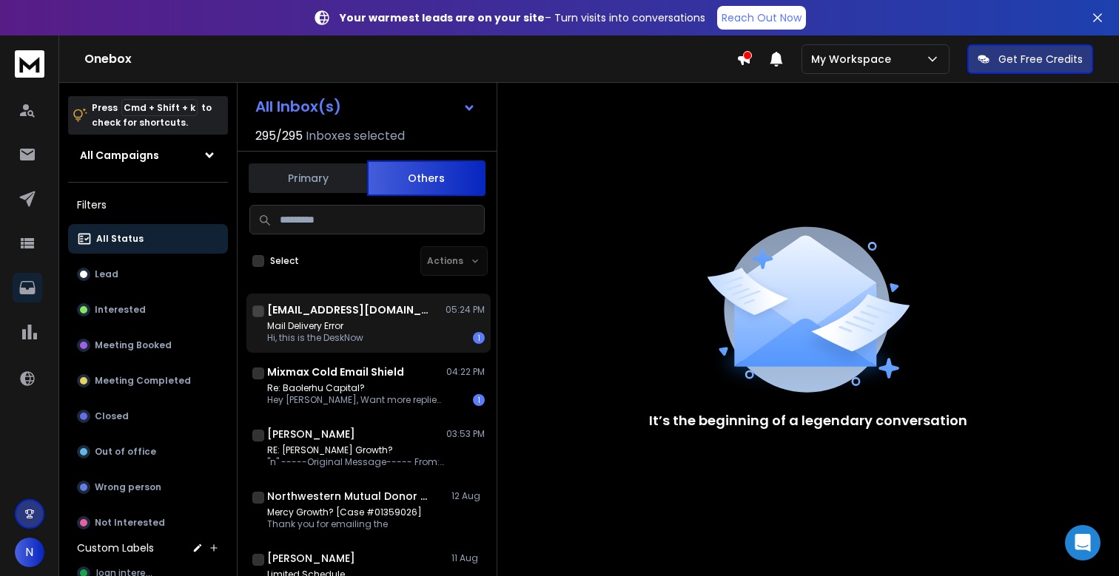
click at [412, 312] on h1 "[EMAIL_ADDRESS][DOMAIN_NAME]" at bounding box center [348, 310] width 163 height 15
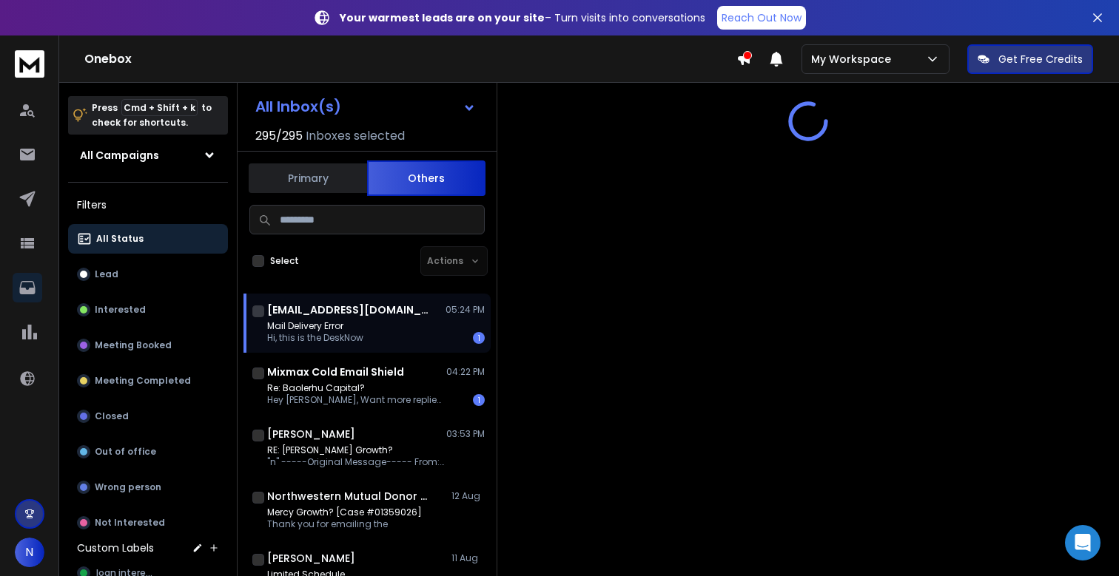
click at [412, 312] on h1 "[EMAIL_ADDRESS][DOMAIN_NAME]" at bounding box center [348, 310] width 163 height 15
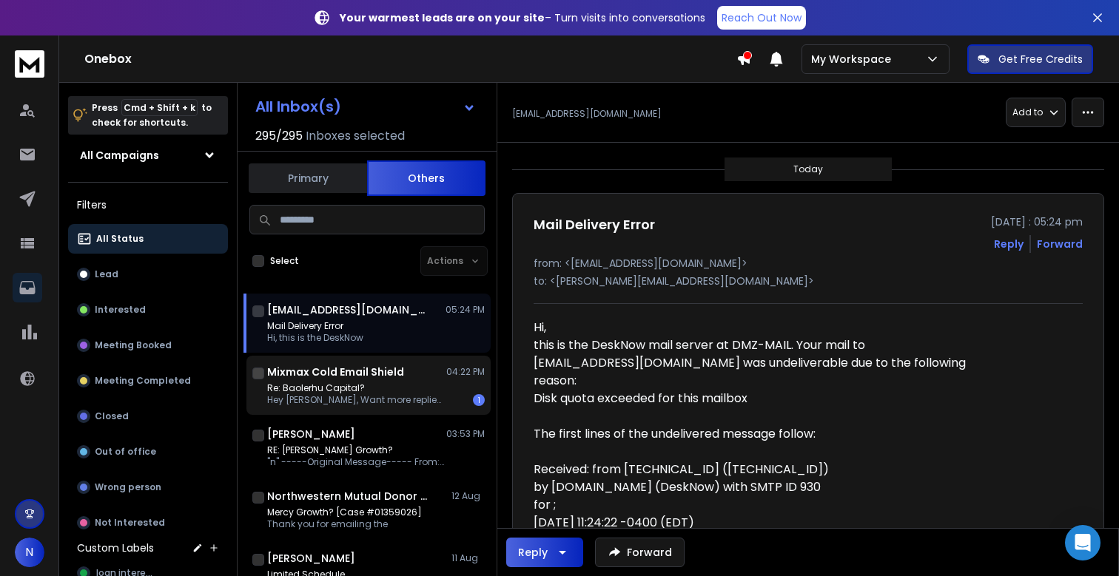
click at [404, 378] on div "Mixmax Cold Email Shield 04:22 PM" at bounding box center [376, 372] width 218 height 15
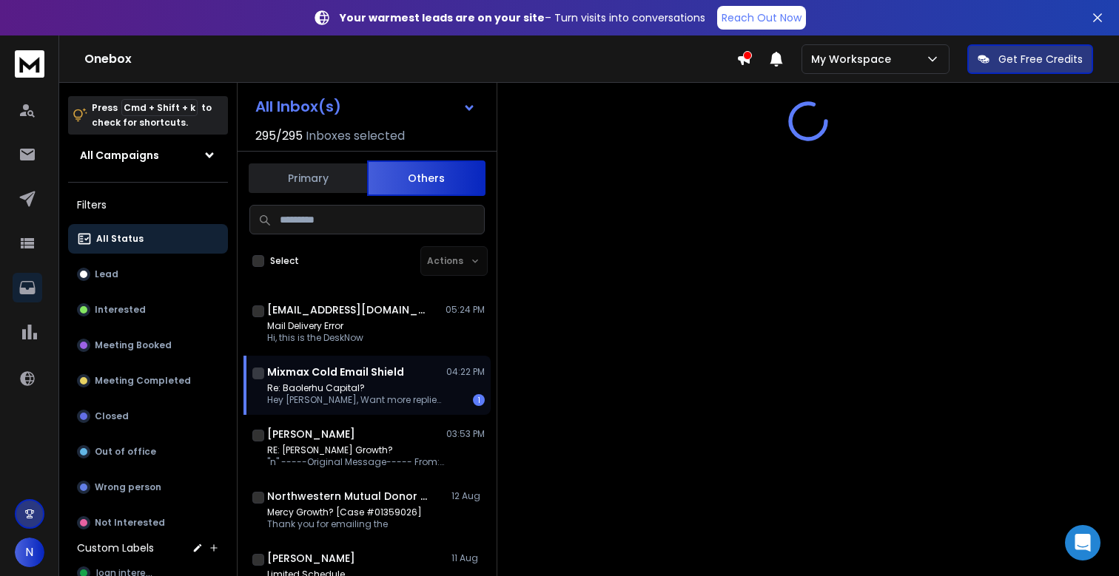
click at [404, 378] on div "Mixmax Cold Email Shield 04:22 PM" at bounding box center [376, 372] width 218 height 15
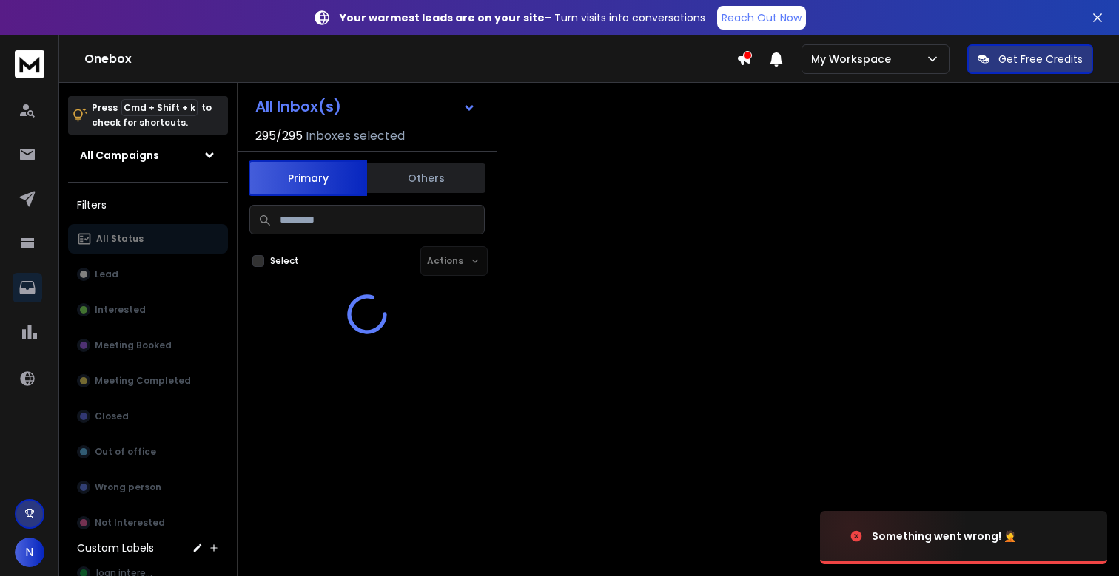
click at [303, 185] on button "Primary" at bounding box center [308, 179] width 118 height 36
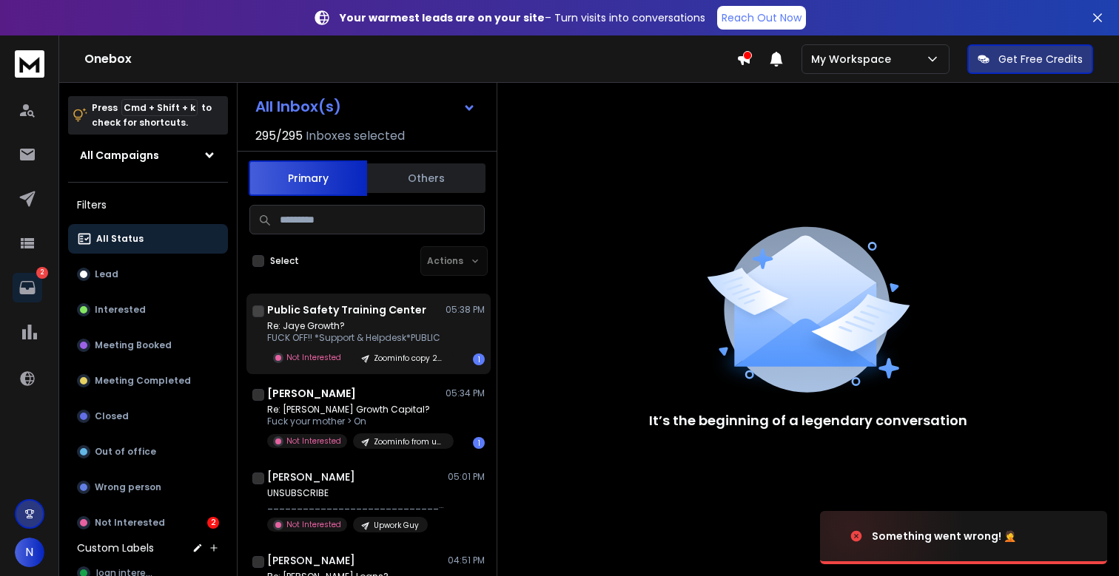
click at [389, 332] on p "FUCK OFF!! *Support & Helpdesk*PUBLIC" at bounding box center [356, 338] width 178 height 12
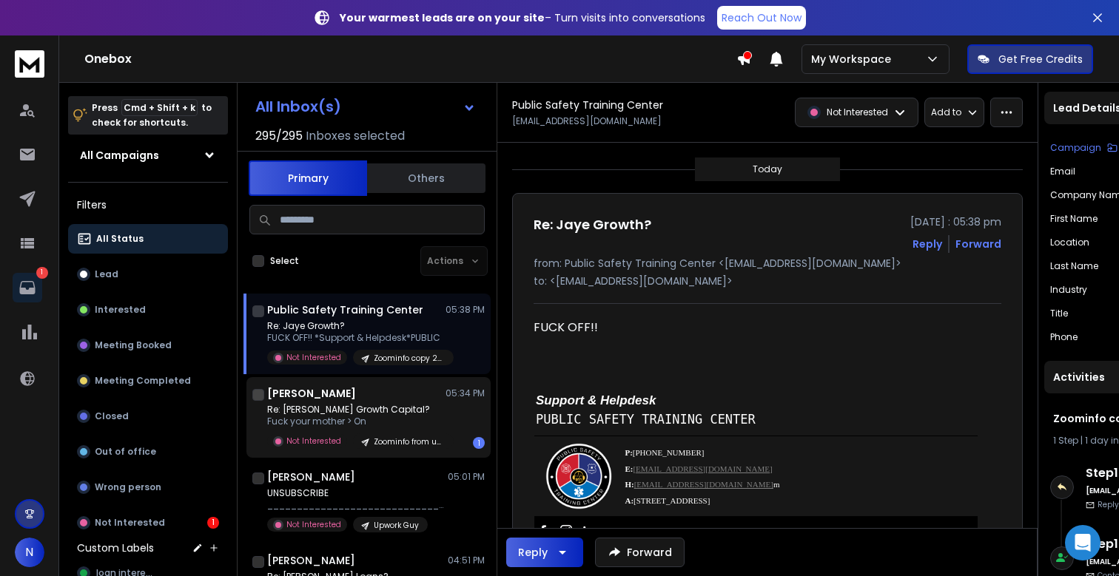
click at [390, 405] on p "Re: [PERSON_NAME] Growth Capital?" at bounding box center [356, 410] width 178 height 12
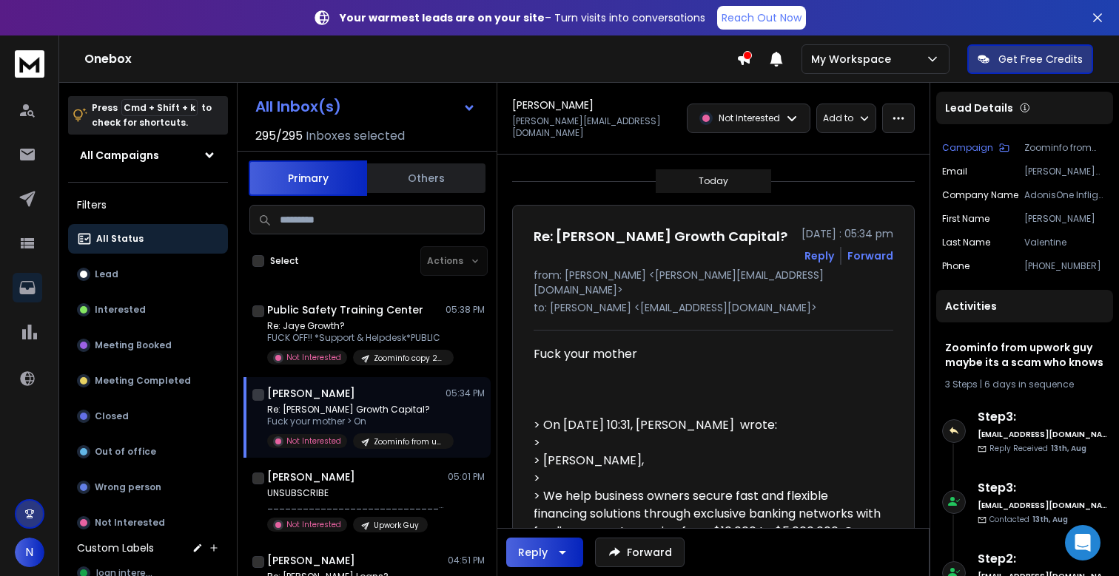
click at [422, 164] on button "Others" at bounding box center [426, 178] width 118 height 33
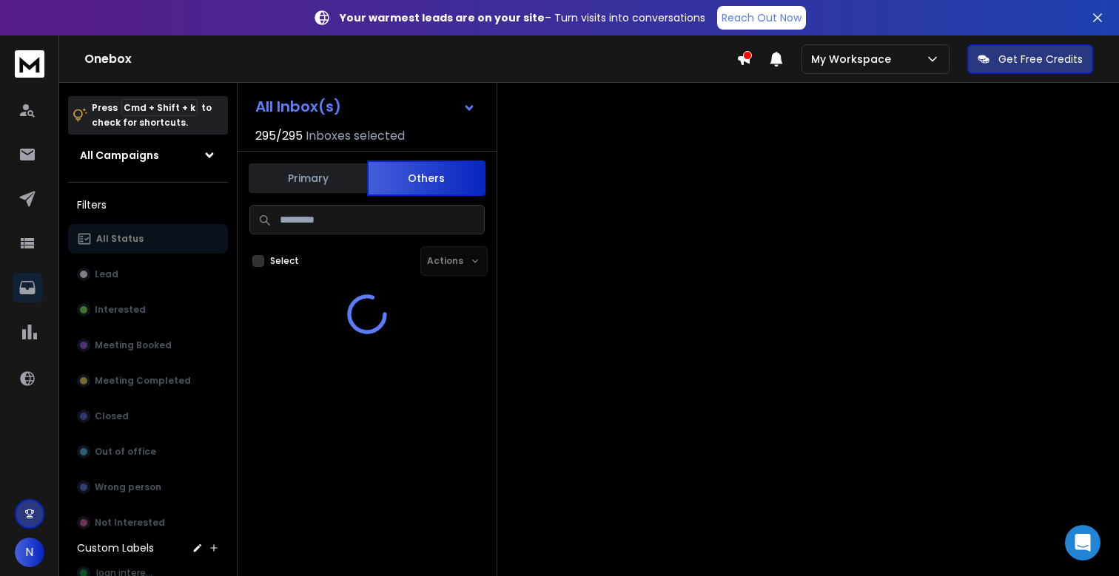
click at [422, 164] on button "Others" at bounding box center [426, 179] width 118 height 36
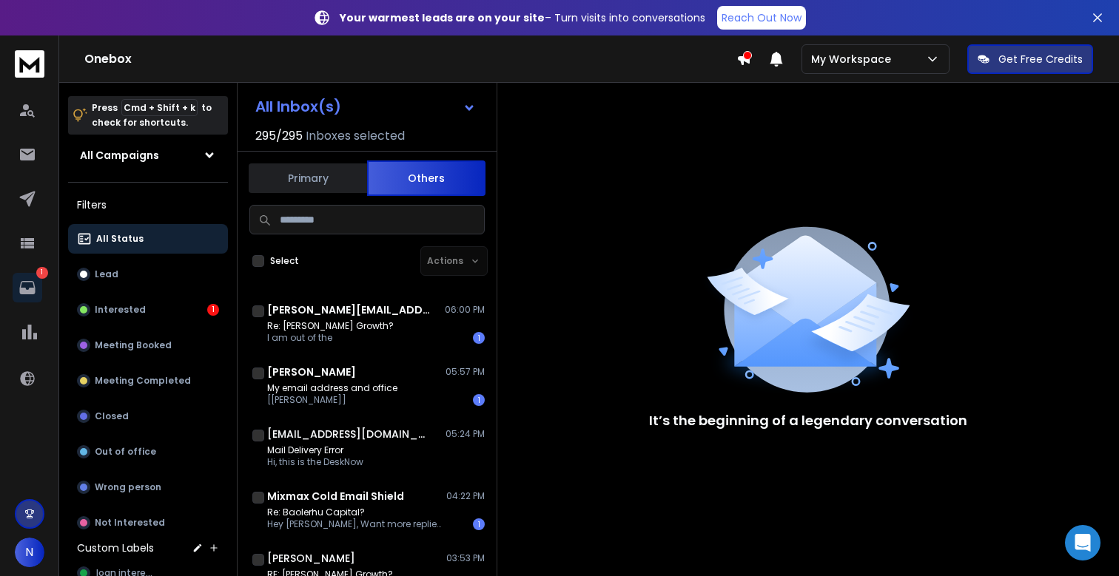
click at [312, 181] on button "Primary" at bounding box center [308, 178] width 118 height 33
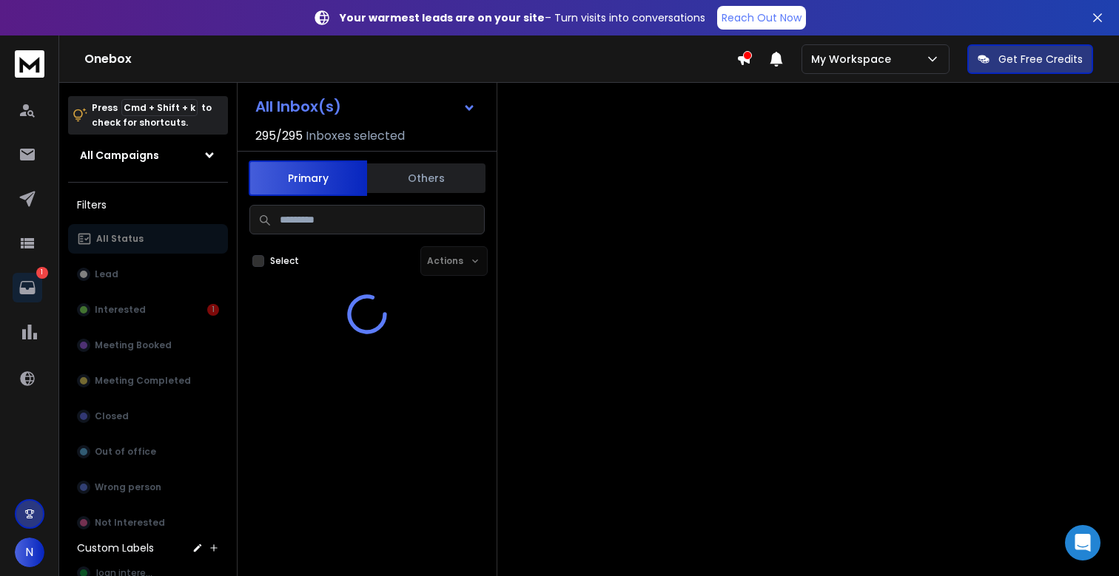
click at [312, 181] on button "Primary" at bounding box center [308, 179] width 118 height 36
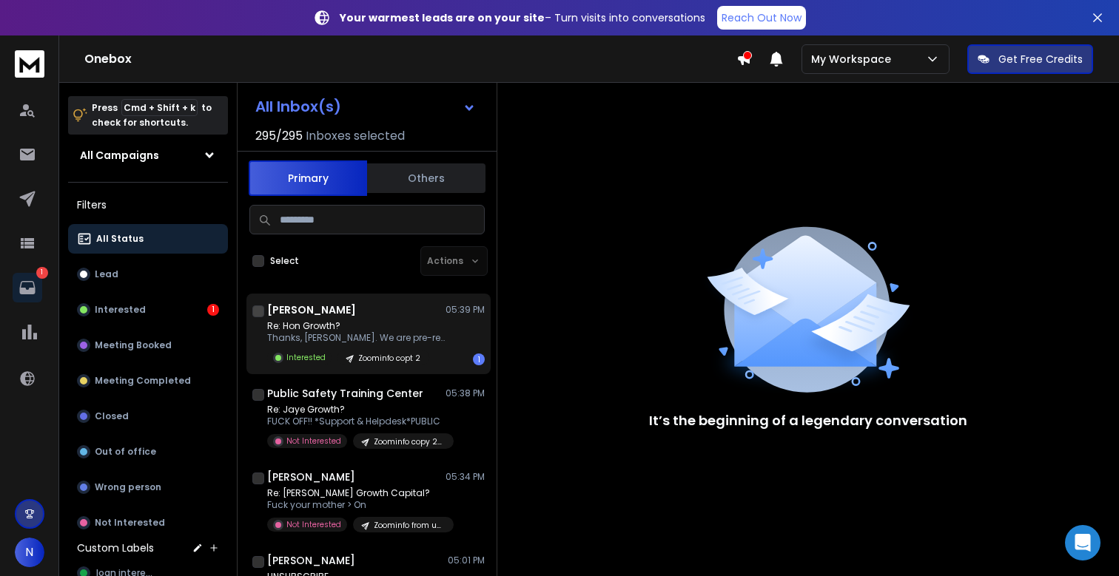
click at [430, 338] on div "Re: Hon Growth? Thanks, [PERSON_NAME]. We are pre-revenue. Interested Zoominfo …" at bounding box center [376, 342] width 218 height 45
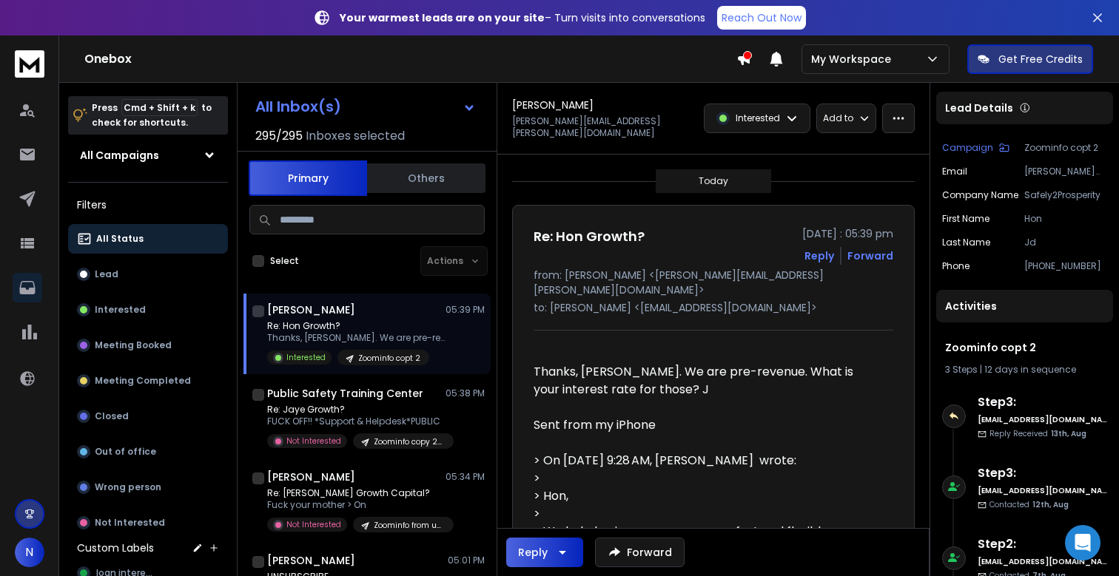
click at [414, 172] on button "Others" at bounding box center [426, 178] width 118 height 33
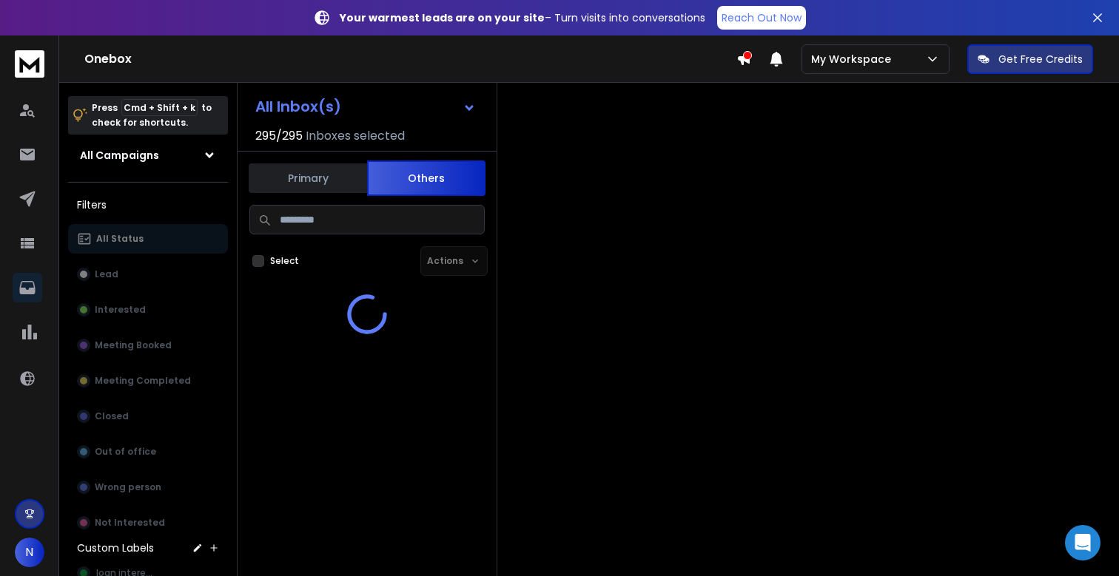
click at [414, 172] on button "Others" at bounding box center [426, 179] width 118 height 36
click at [412, 173] on button "Others" at bounding box center [426, 179] width 118 height 36
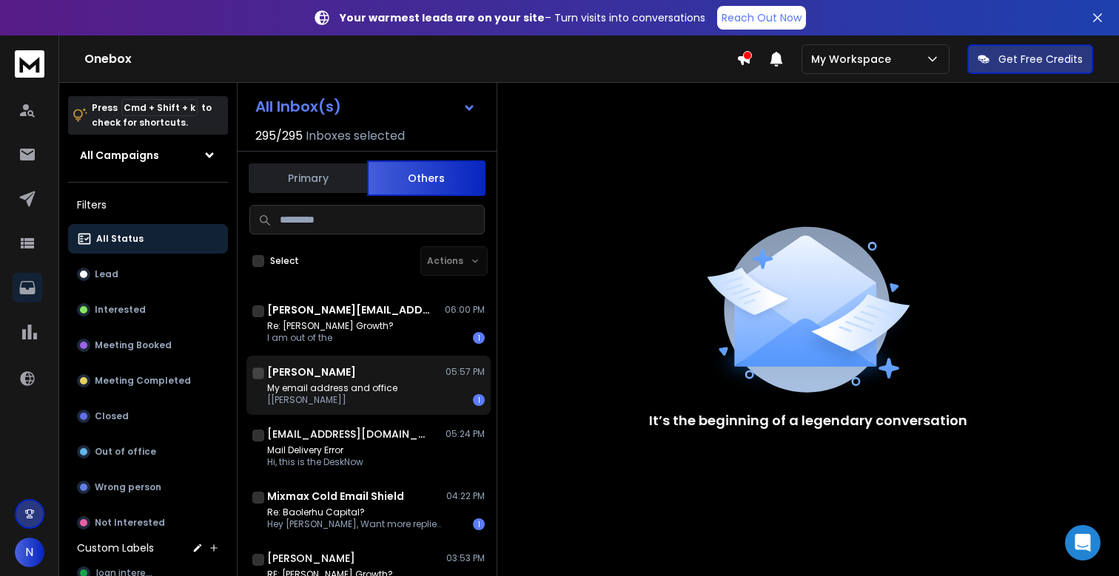
click at [413, 360] on div "[PERSON_NAME] 05:57 PM My email address and office [[PERSON_NAME]] 1" at bounding box center [368, 385] width 244 height 59
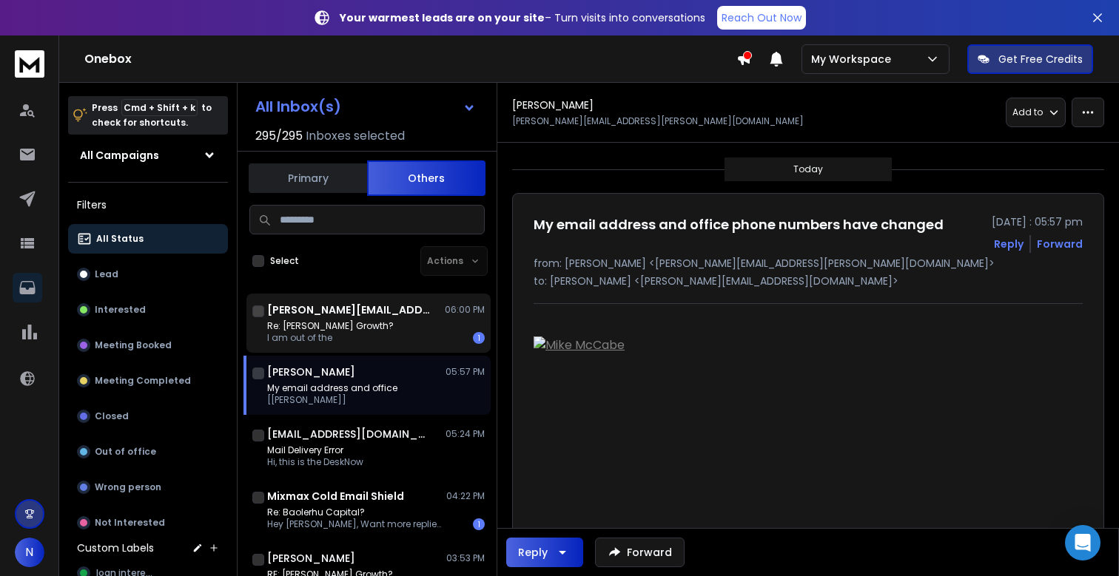
click at [407, 338] on div "Re: [PERSON_NAME] Growth? I am out of the 1" at bounding box center [376, 332] width 218 height 24
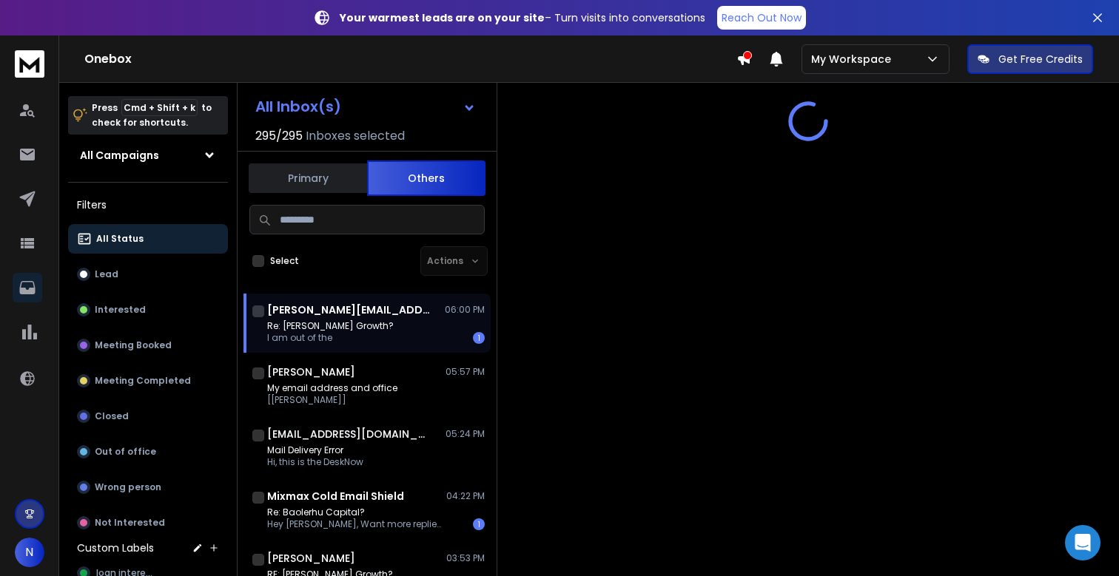
click at [407, 338] on div "Re: [PERSON_NAME] Growth? I am out of the 1" at bounding box center [376, 332] width 218 height 24
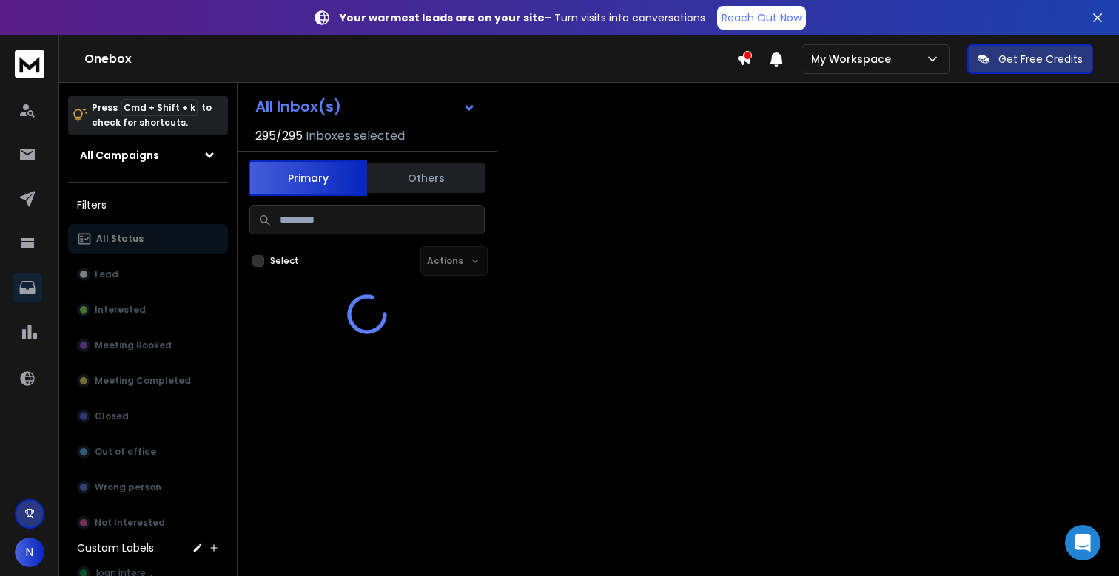
click at [333, 172] on button "Primary" at bounding box center [308, 179] width 118 height 36
